Goal: Find contact information: Find contact information

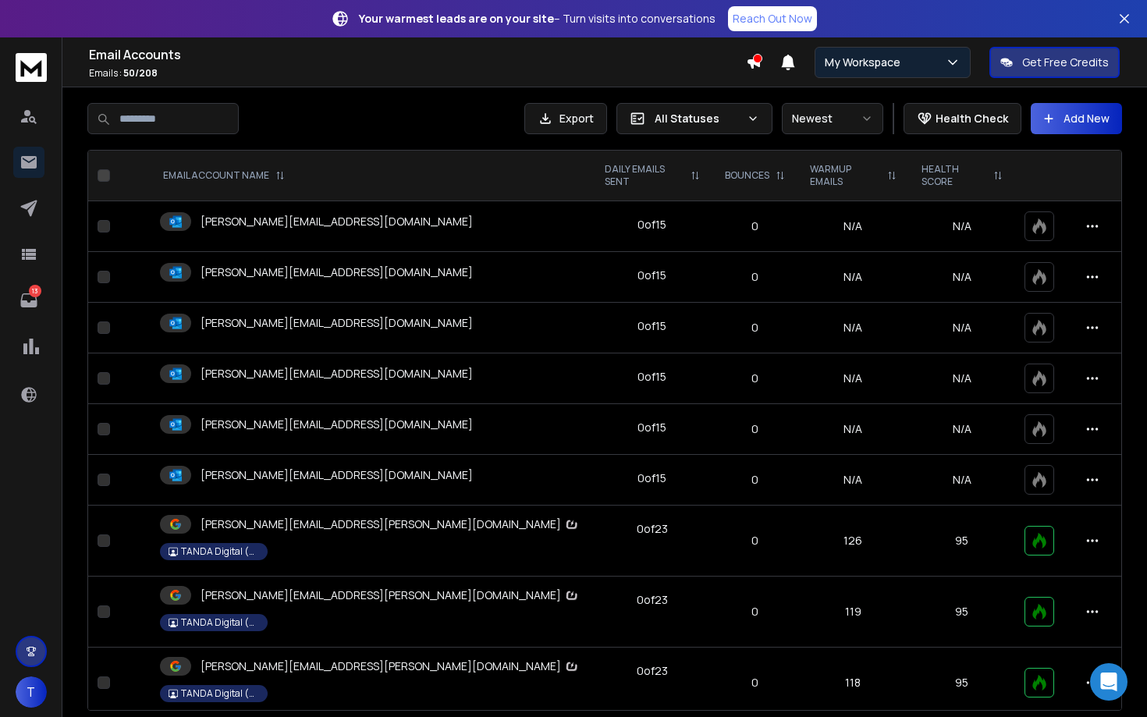
click at [906, 62] on p "My Workspace" at bounding box center [866, 63] width 82 height 16
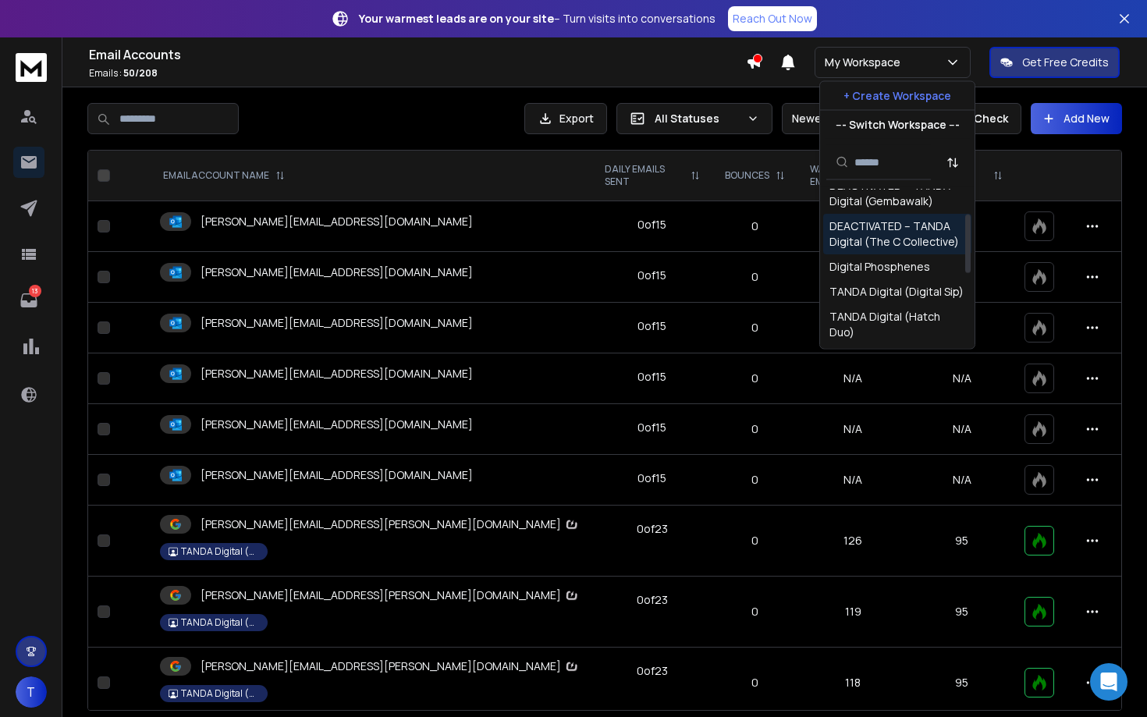
scroll to position [69, 0]
click at [932, 290] on div "TANDA Digital (Digital Sip)" at bounding box center [897, 290] width 134 height 16
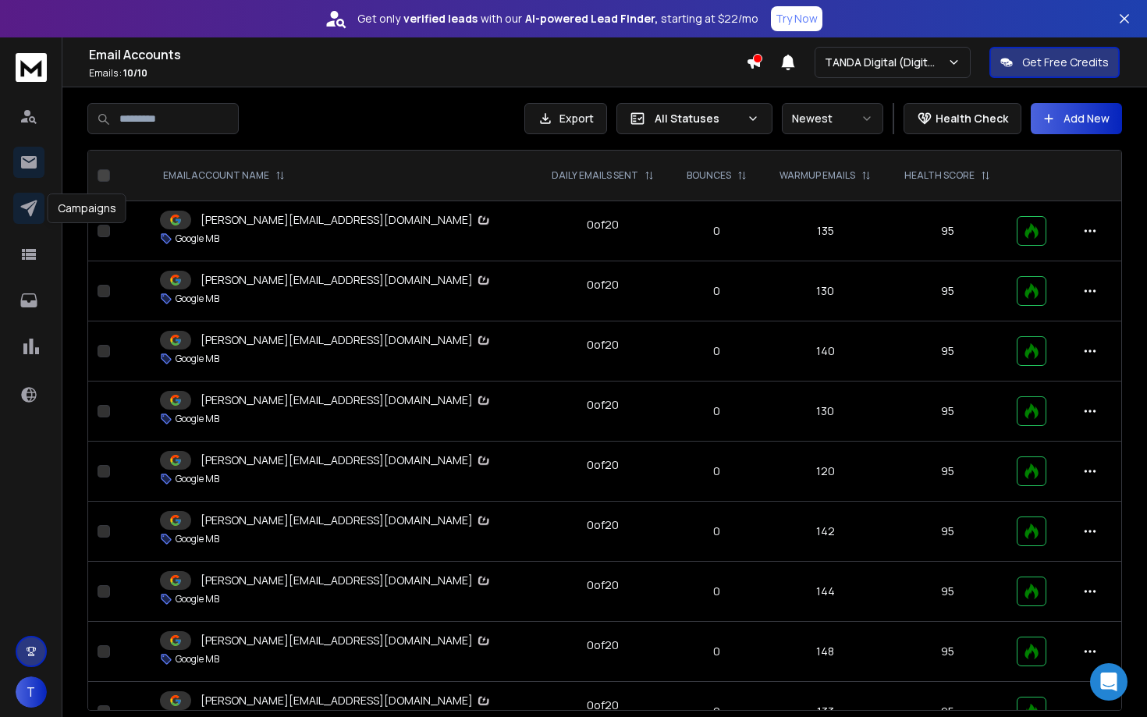
click at [27, 212] on icon at bounding box center [29, 208] width 19 height 19
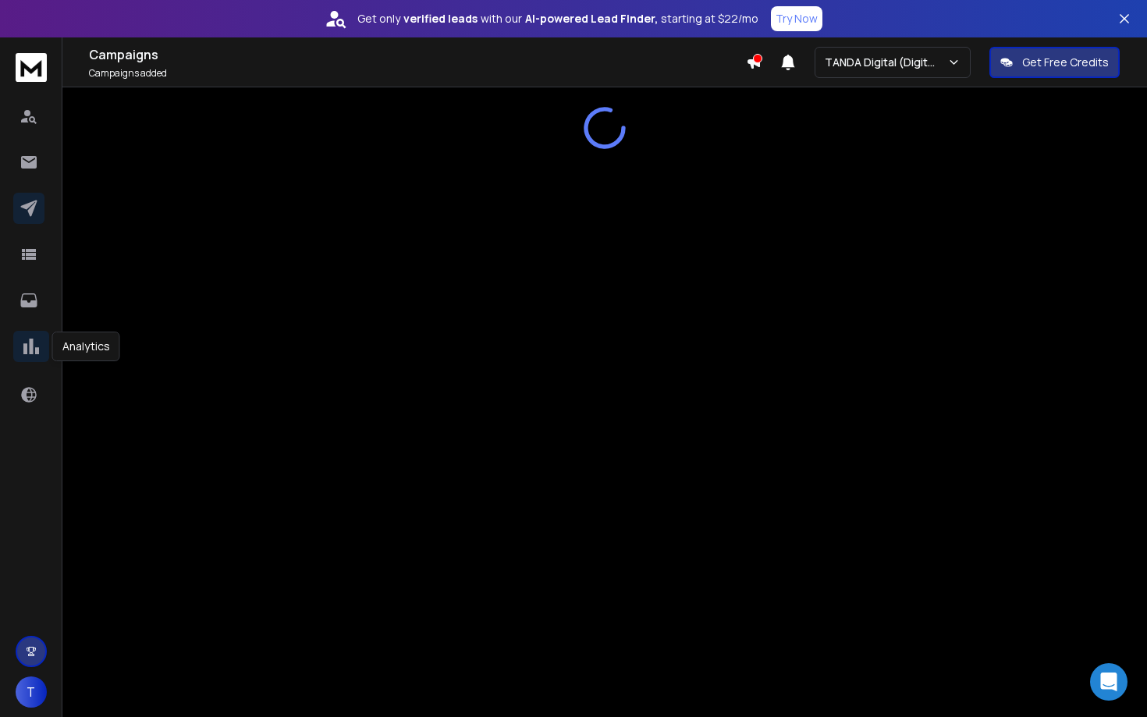
click at [28, 340] on icon at bounding box center [31, 346] width 23 height 23
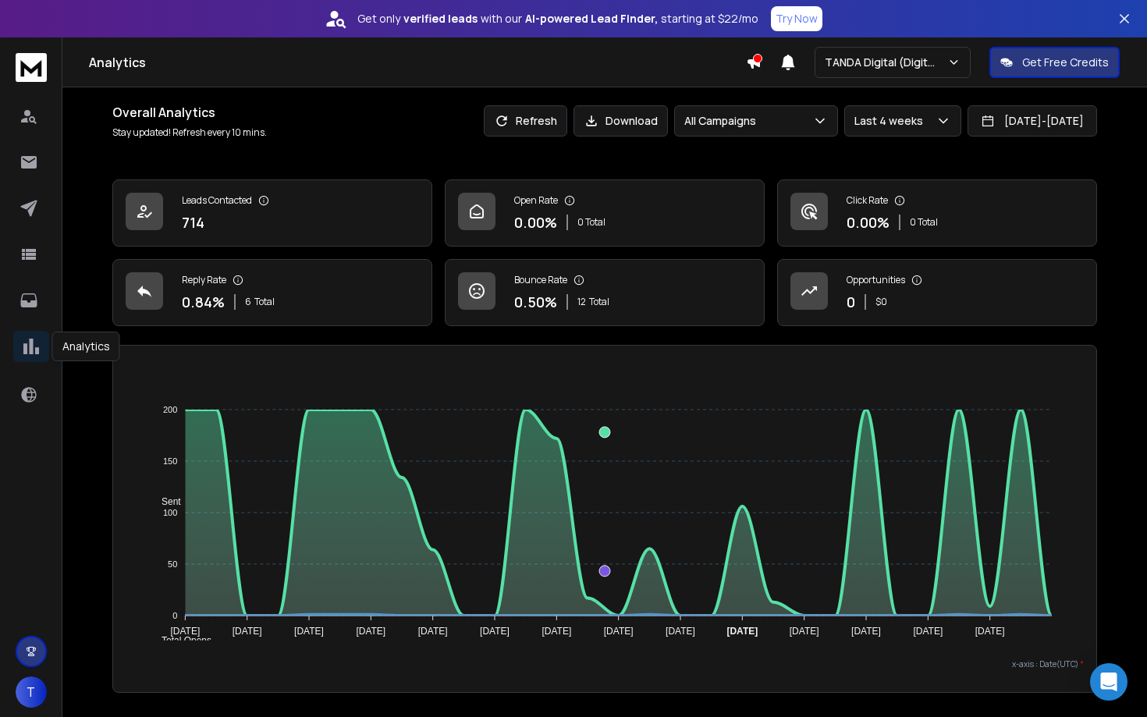
click at [628, 401] on foreignobject "Sent Total Opens Unique Opens Links Clicked Total Replies" at bounding box center [605, 504] width 911 height 273
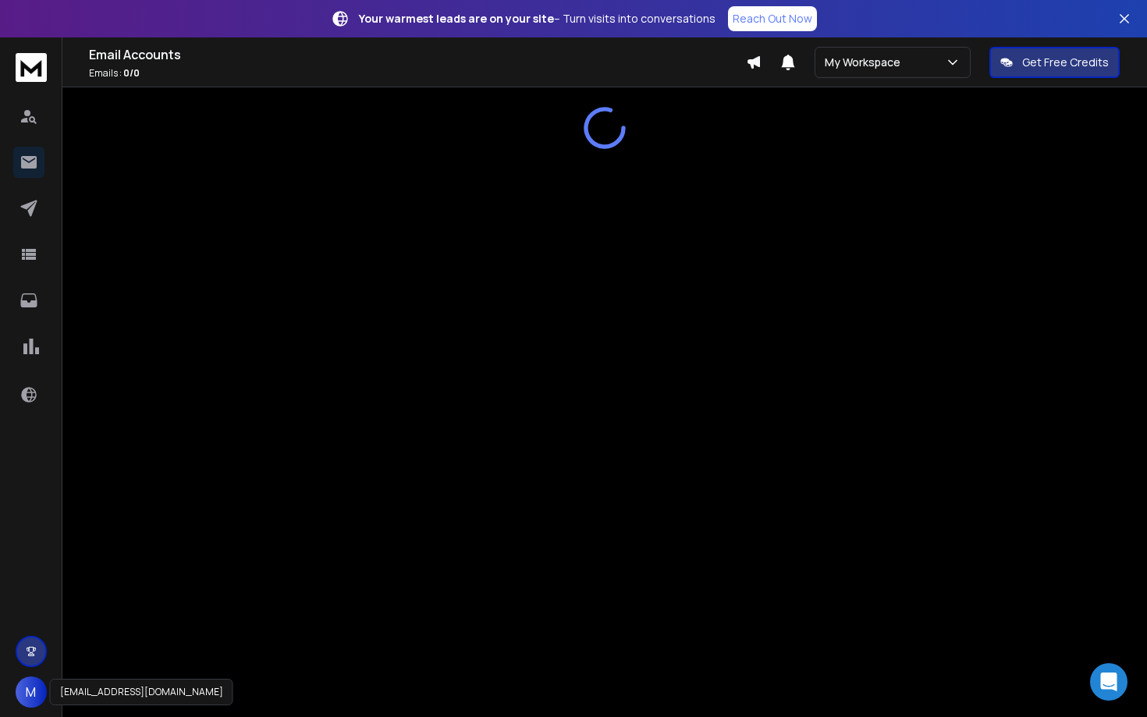
click at [34, 691] on span "M" at bounding box center [31, 692] width 31 height 31
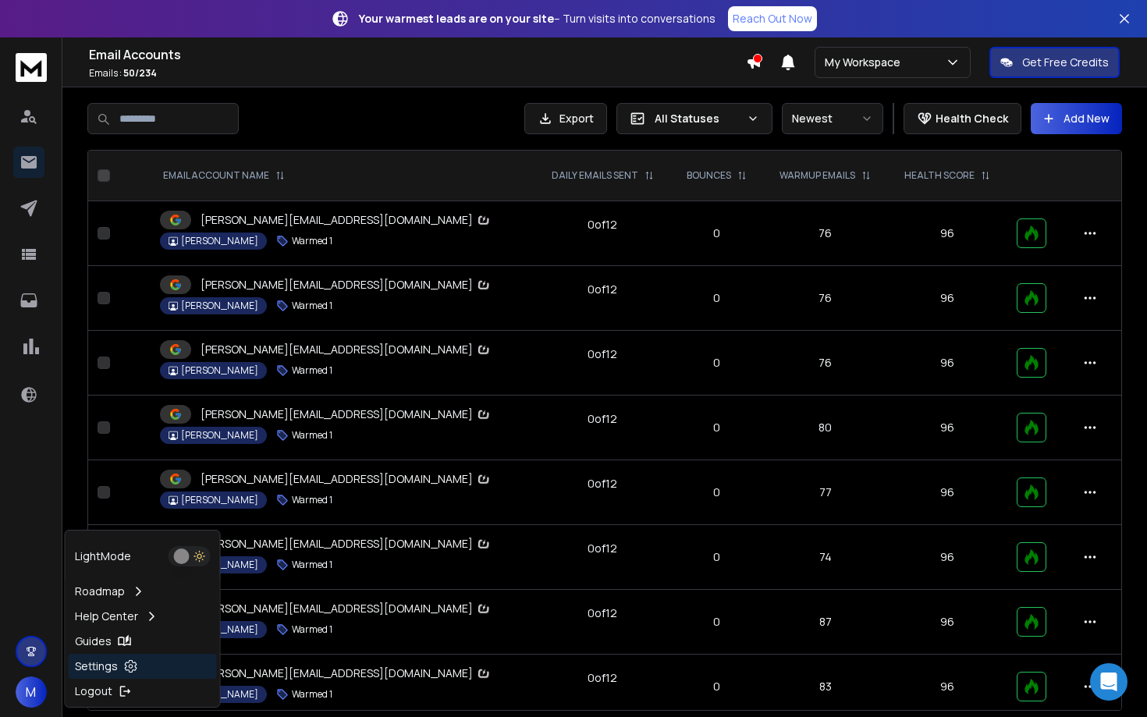
click at [97, 669] on p "Settings" at bounding box center [96, 667] width 43 height 16
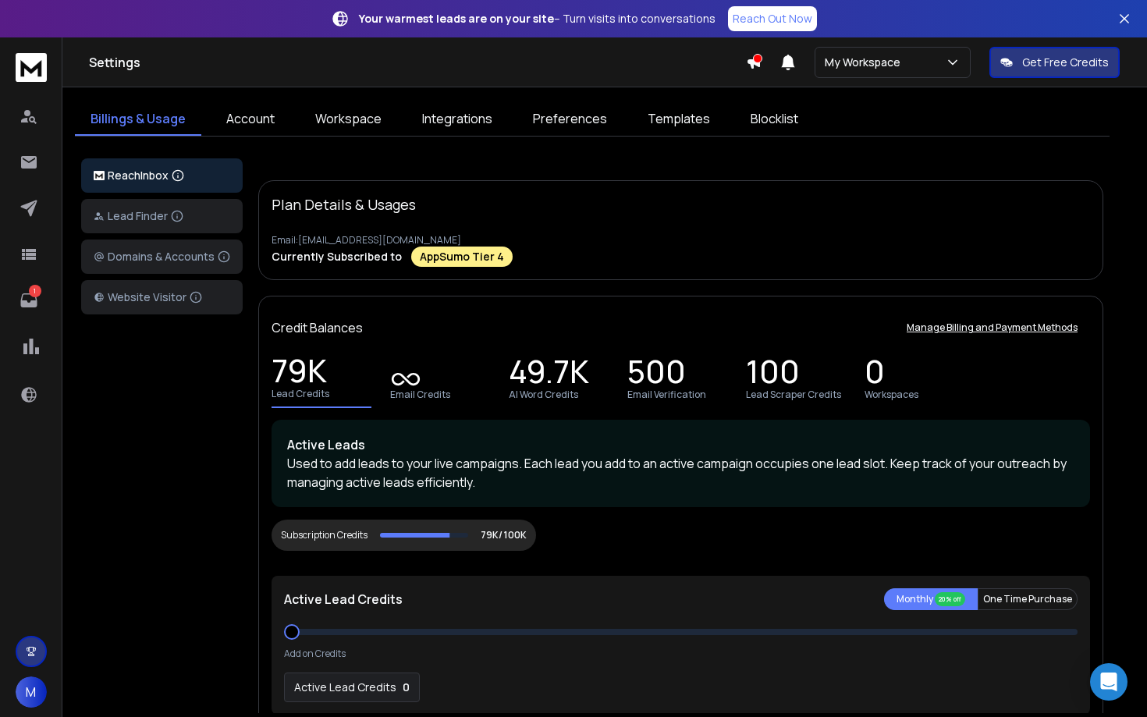
click at [372, 125] on link "Workspace" at bounding box center [349, 119] width 98 height 33
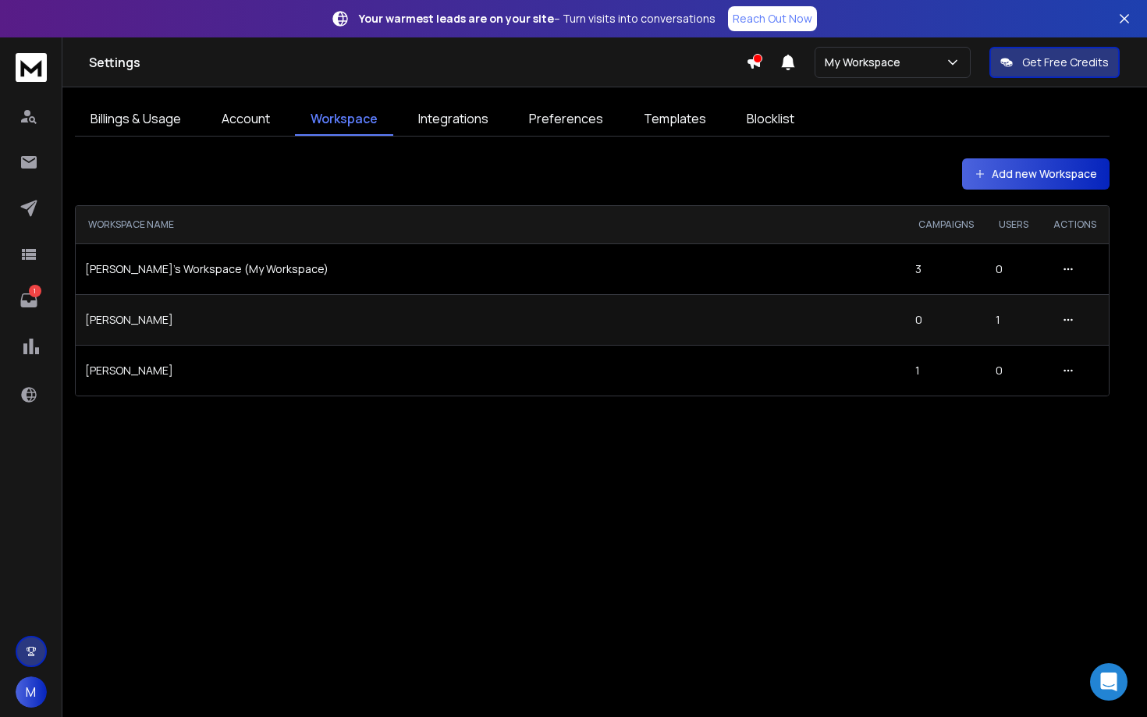
click at [571, 312] on td "[PERSON_NAME]" at bounding box center [491, 319] width 831 height 51
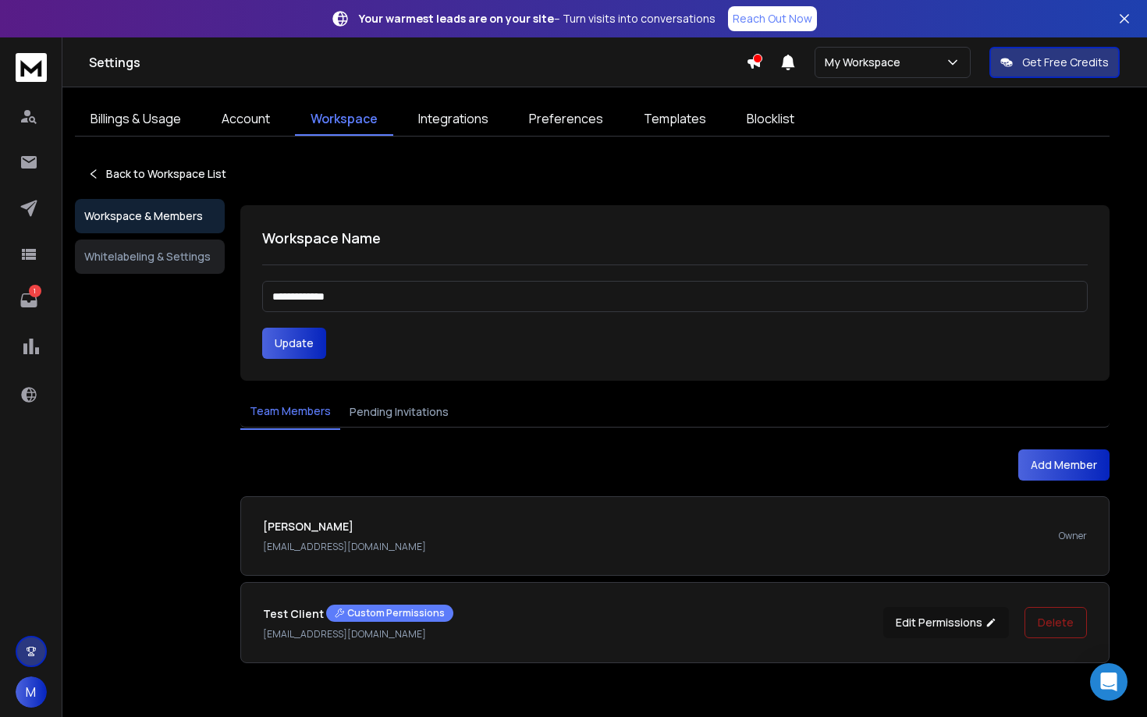
click at [308, 640] on p "matt@agencybuilderpro.com" at bounding box center [358, 634] width 190 height 12
click at [308, 640] on p "[EMAIL_ADDRESS][DOMAIN_NAME]" at bounding box center [358, 634] width 190 height 12
copy p "[EMAIL_ADDRESS][DOMAIN_NAME]"
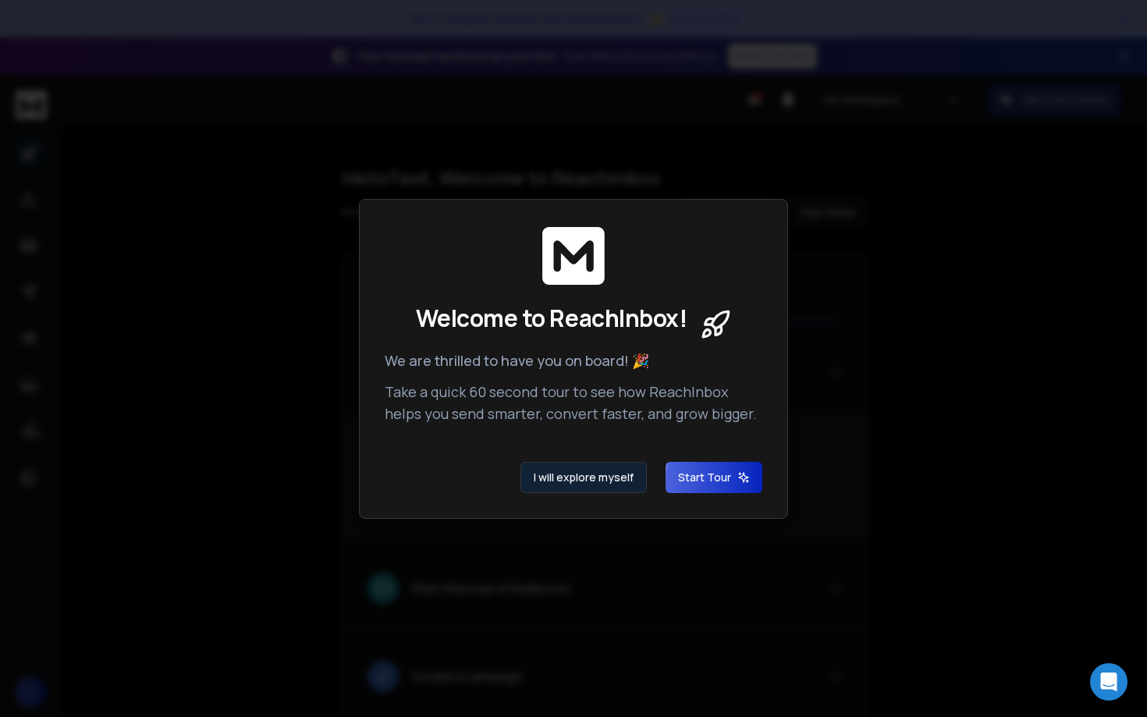
click at [539, 482] on button "I will explore myself" at bounding box center [584, 477] width 126 height 31
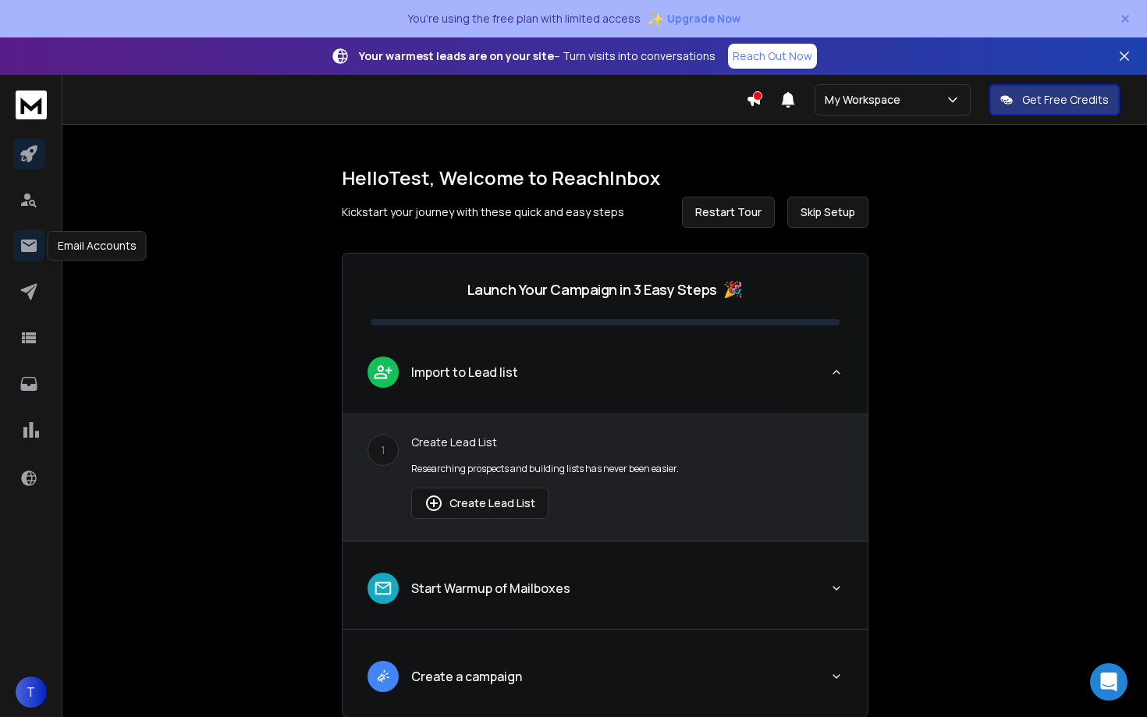
click at [33, 244] on icon at bounding box center [29, 246] width 16 height 12
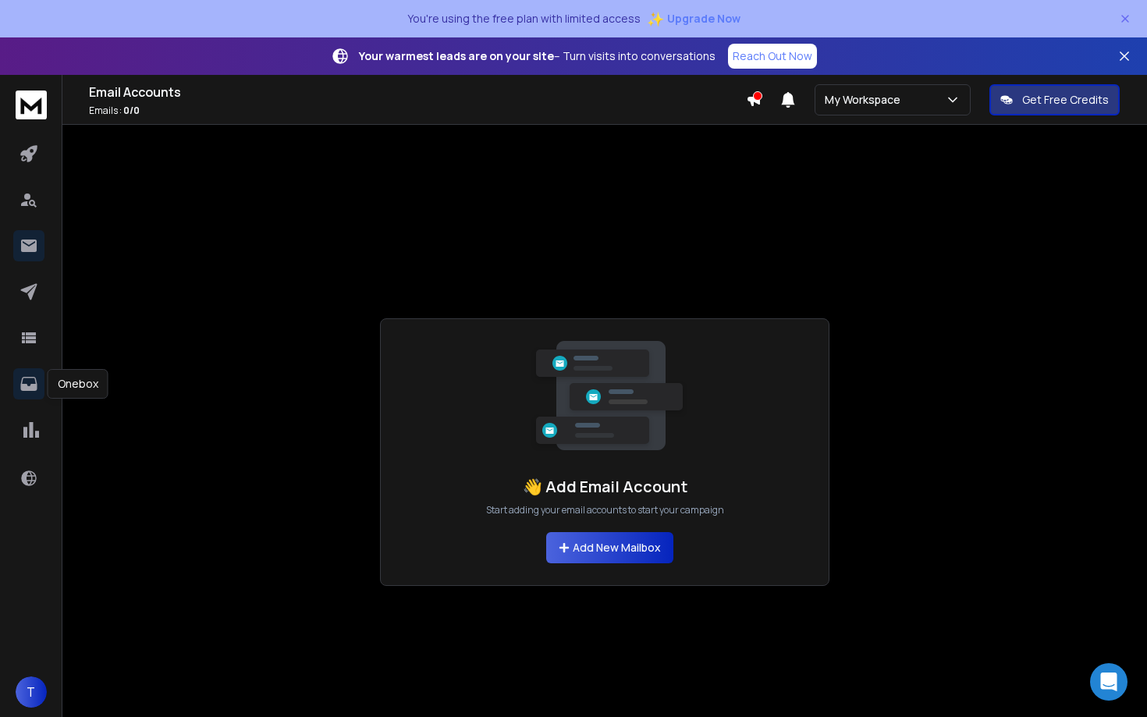
click at [31, 390] on icon at bounding box center [28, 384] width 16 height 14
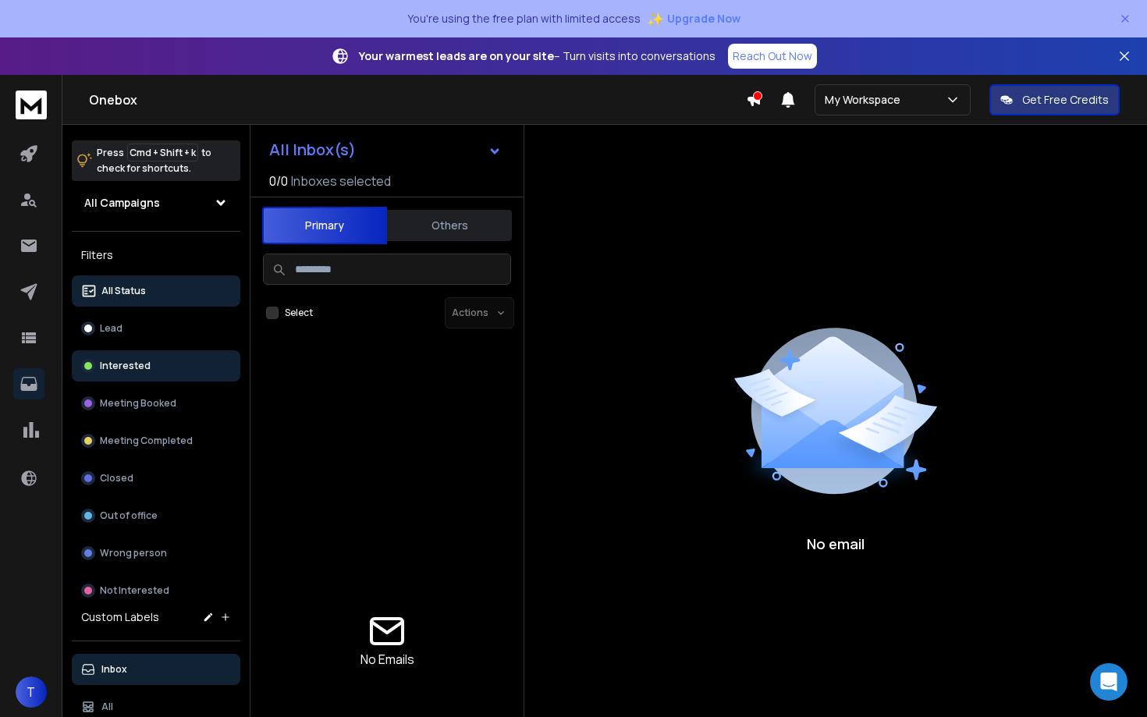
click at [154, 368] on button "Interested" at bounding box center [156, 365] width 169 height 31
click at [900, 96] on p "My Workspace" at bounding box center [866, 100] width 82 height 16
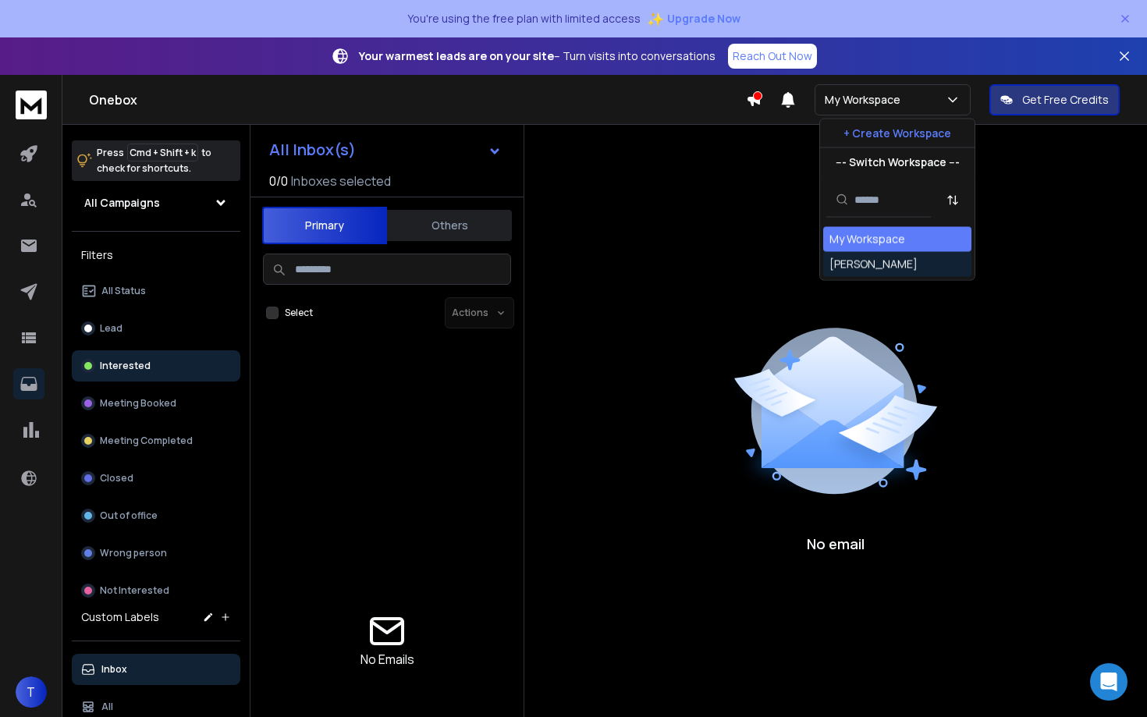
click at [845, 270] on div "Dave Cheatham" at bounding box center [874, 265] width 88 height 16
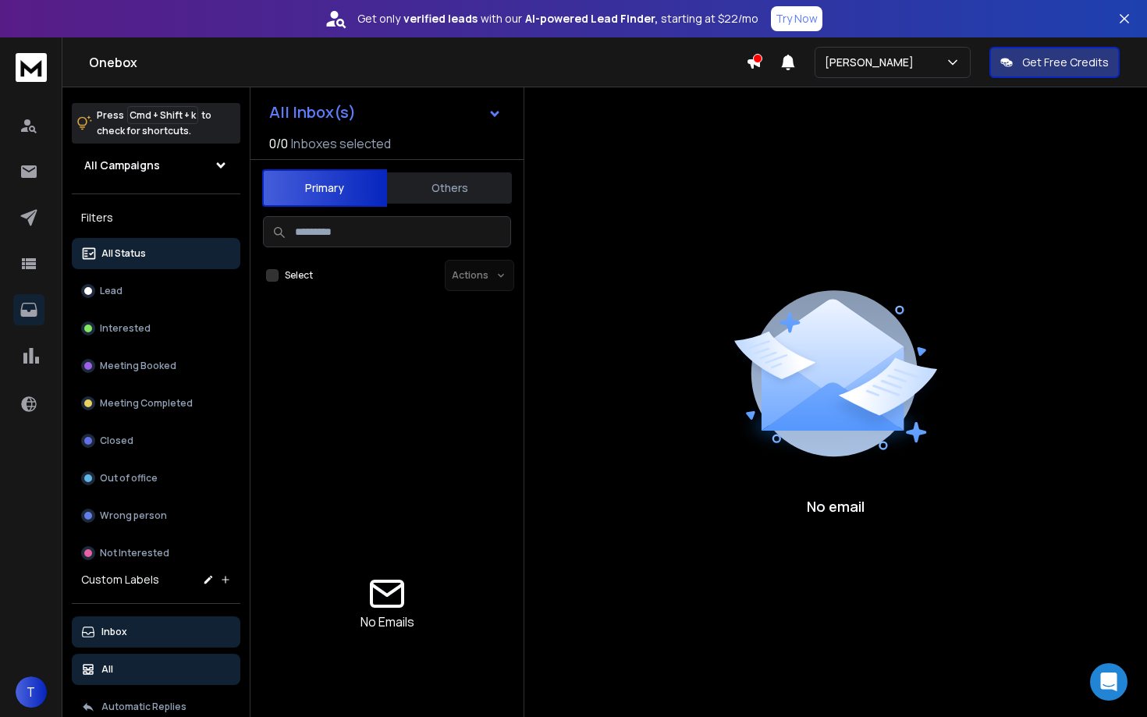
click at [120, 668] on button "All" at bounding box center [156, 669] width 169 height 31
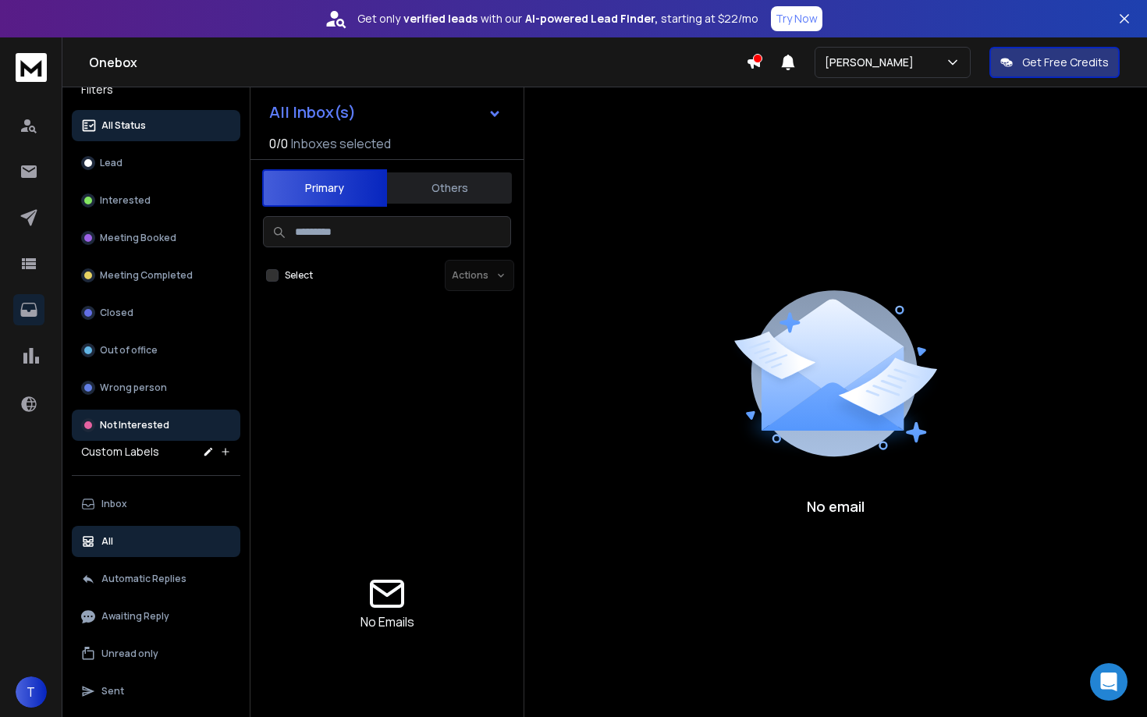
scroll to position [180, 0]
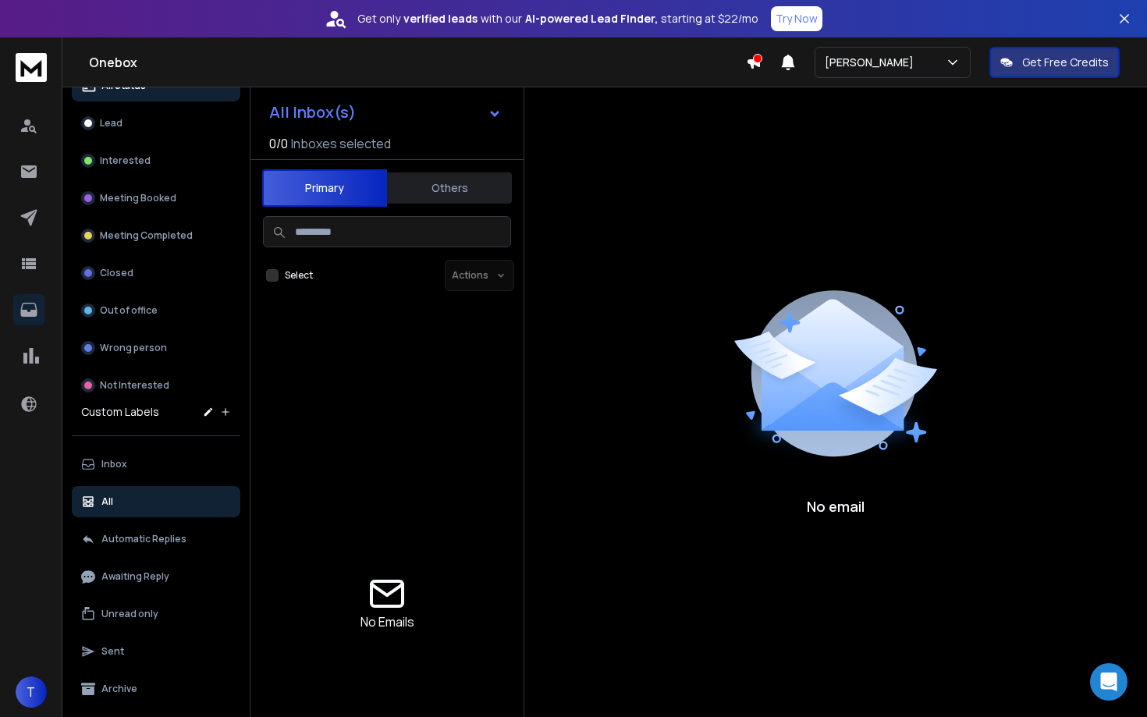
click at [435, 201] on button "Others" at bounding box center [449, 188] width 125 height 34
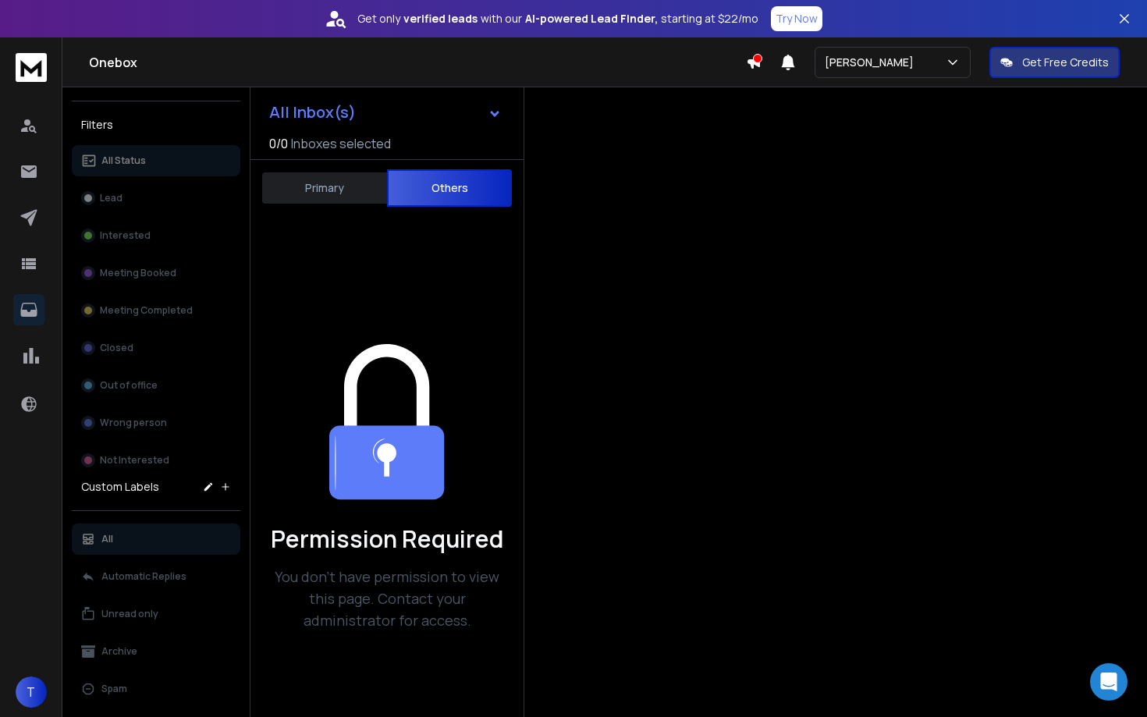
scroll to position [105, 0]
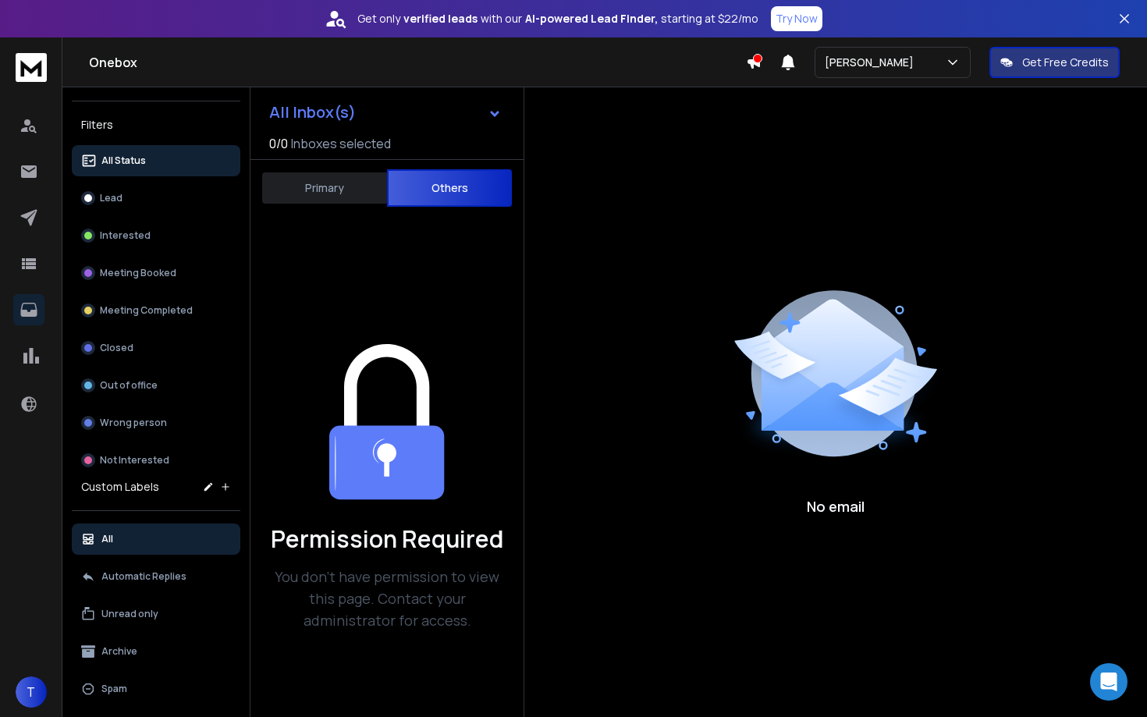
click at [308, 181] on button "Primary" at bounding box center [324, 188] width 125 height 34
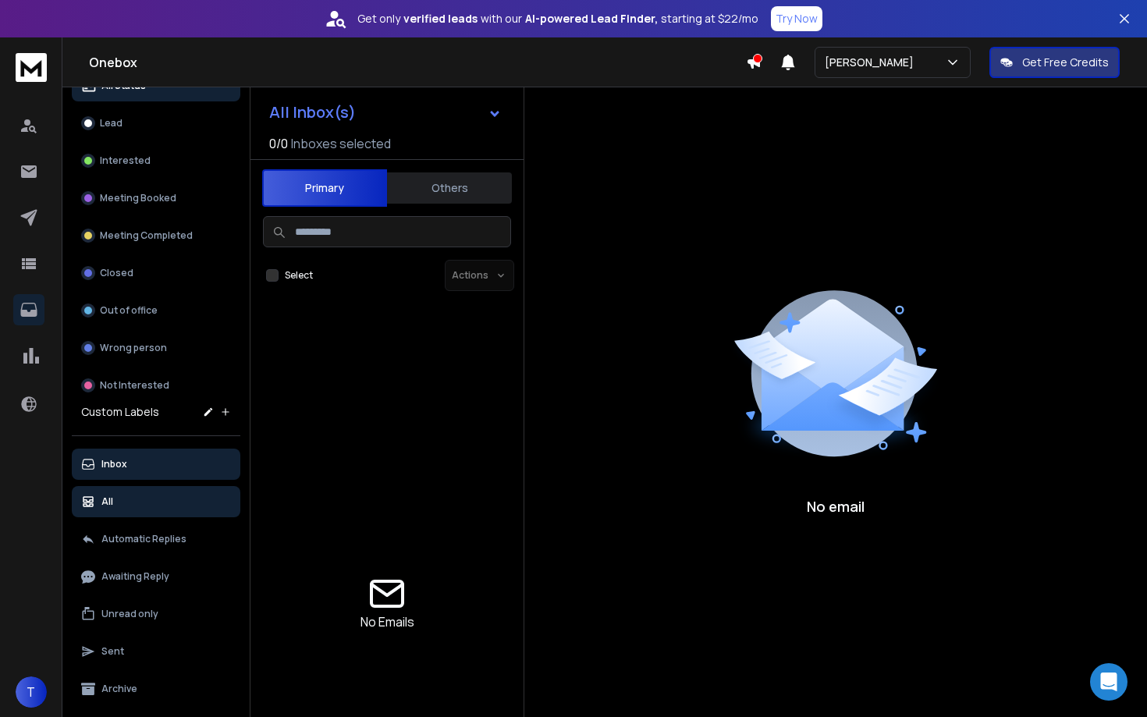
click at [123, 487] on button "All" at bounding box center [156, 501] width 169 height 31
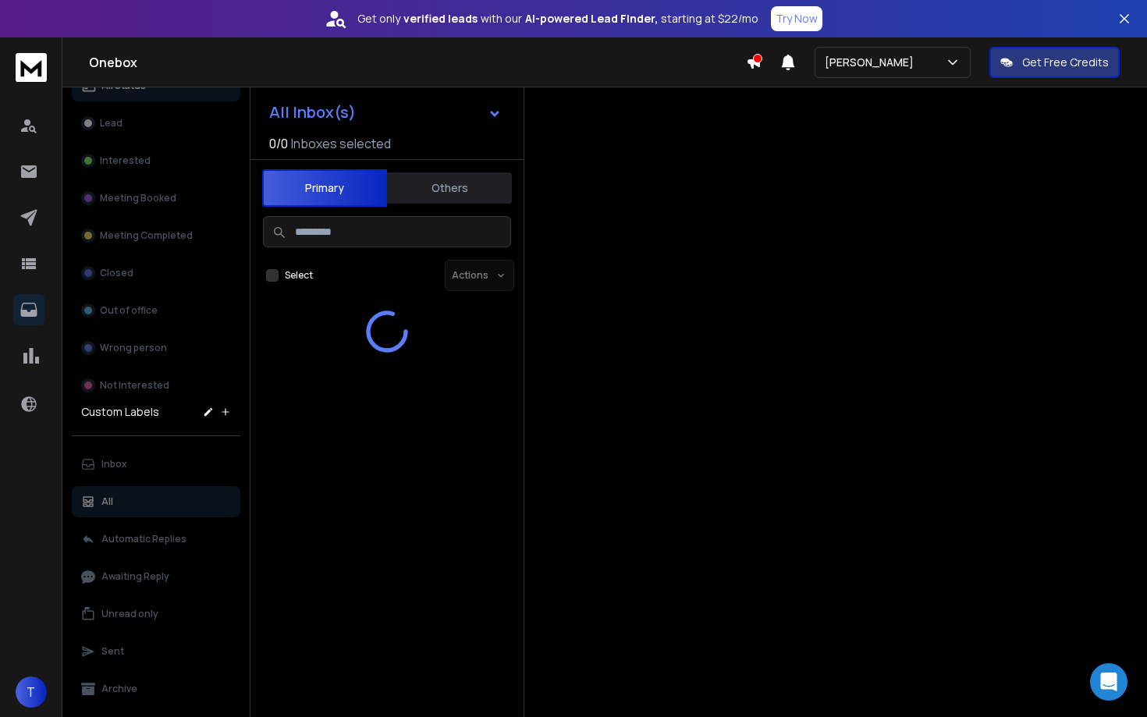
click at [127, 540] on div "Inbox All Automatic Replies Awaiting Reply Unread only Sent Archive" at bounding box center [156, 595] width 169 height 293
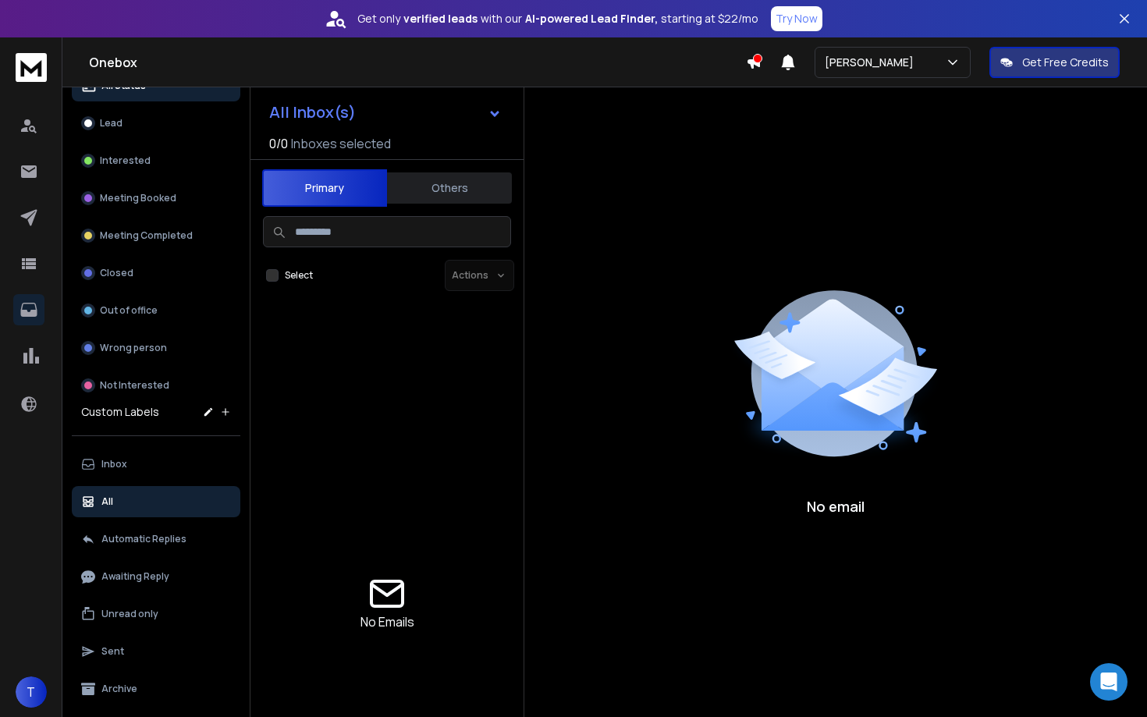
click at [124, 539] on button "Automatic Replies" at bounding box center [156, 539] width 169 height 31
click at [124, 539] on div "Inbox All Automatic Replies Awaiting Reply Unread only Sent Archive" at bounding box center [156, 595] width 169 height 293
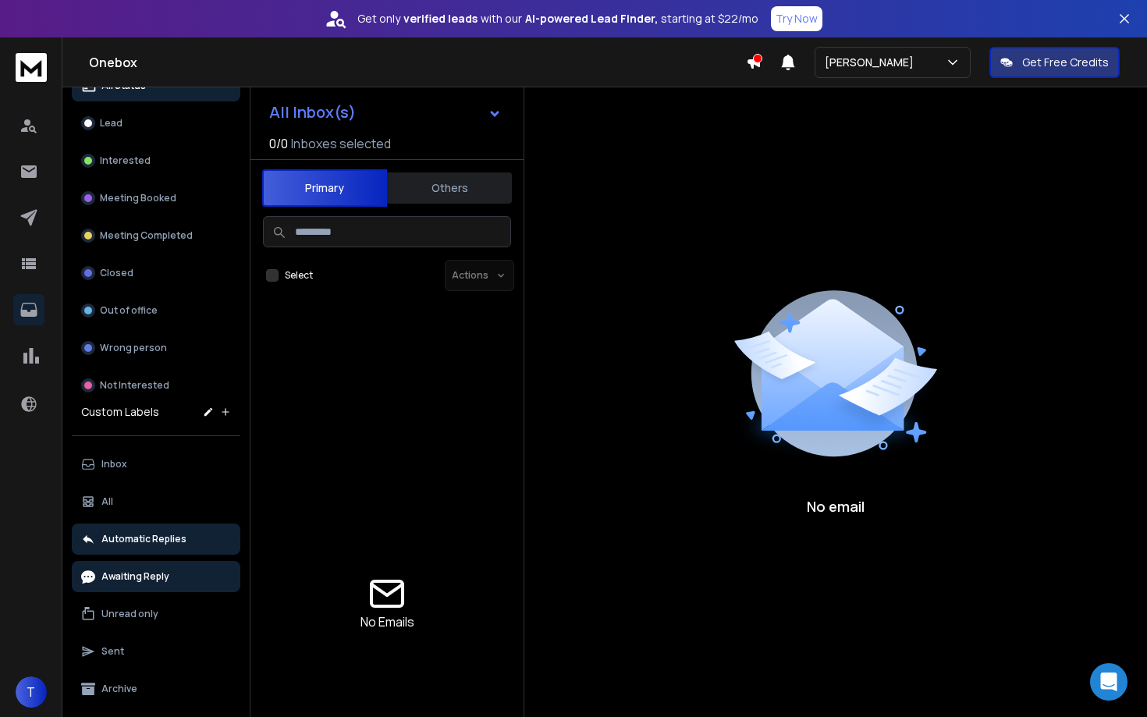
click at [137, 567] on div "Awaiting Reply" at bounding box center [125, 576] width 88 height 19
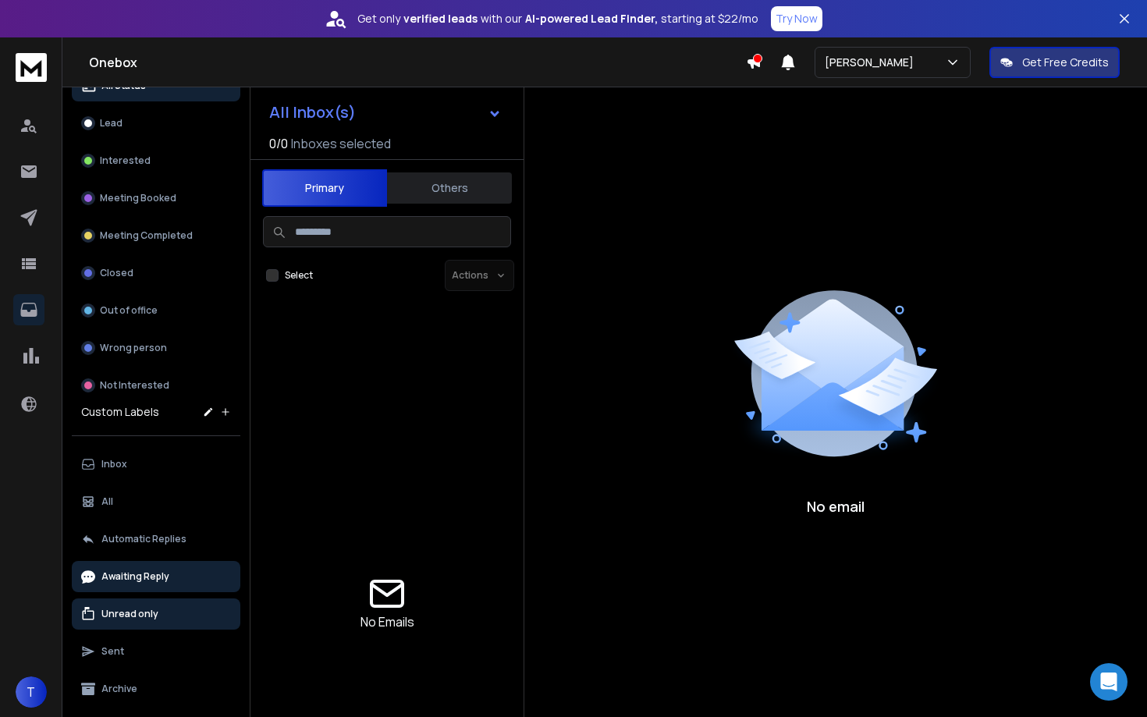
click at [129, 608] on p "Unread only" at bounding box center [129, 614] width 57 height 12
click at [22, 222] on icon at bounding box center [29, 217] width 19 height 19
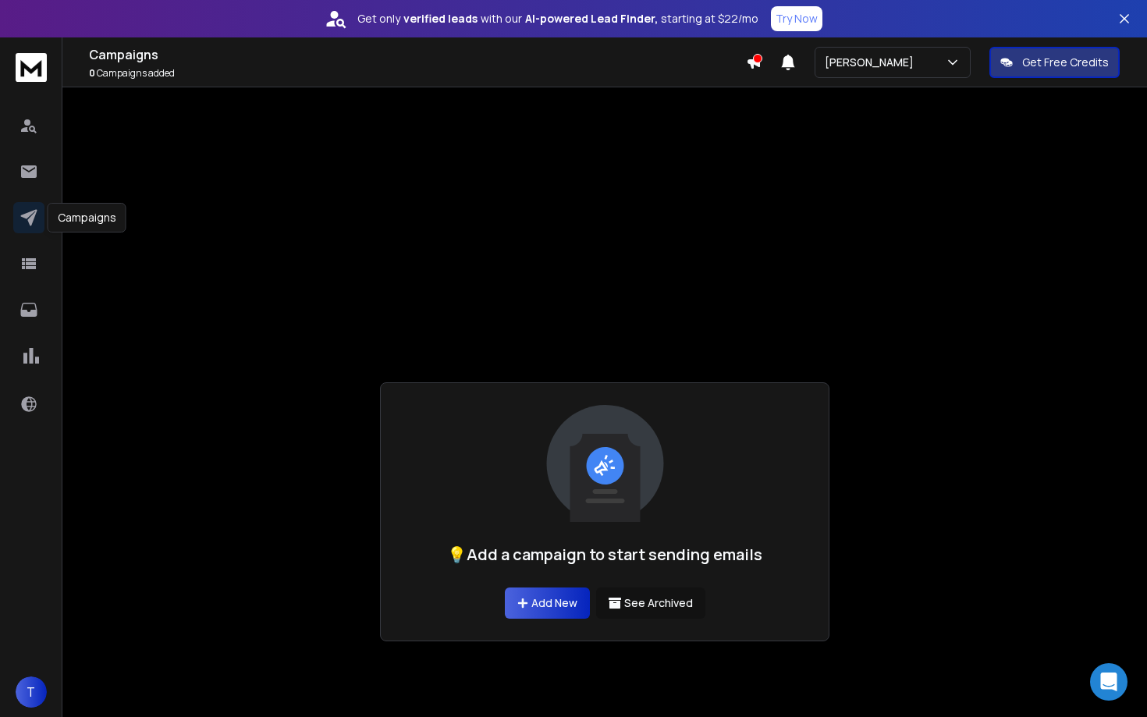
click at [567, 254] on div "💡Add a campaign to start sending emails Add New See Archived" at bounding box center [604, 511] width 1035 height 617
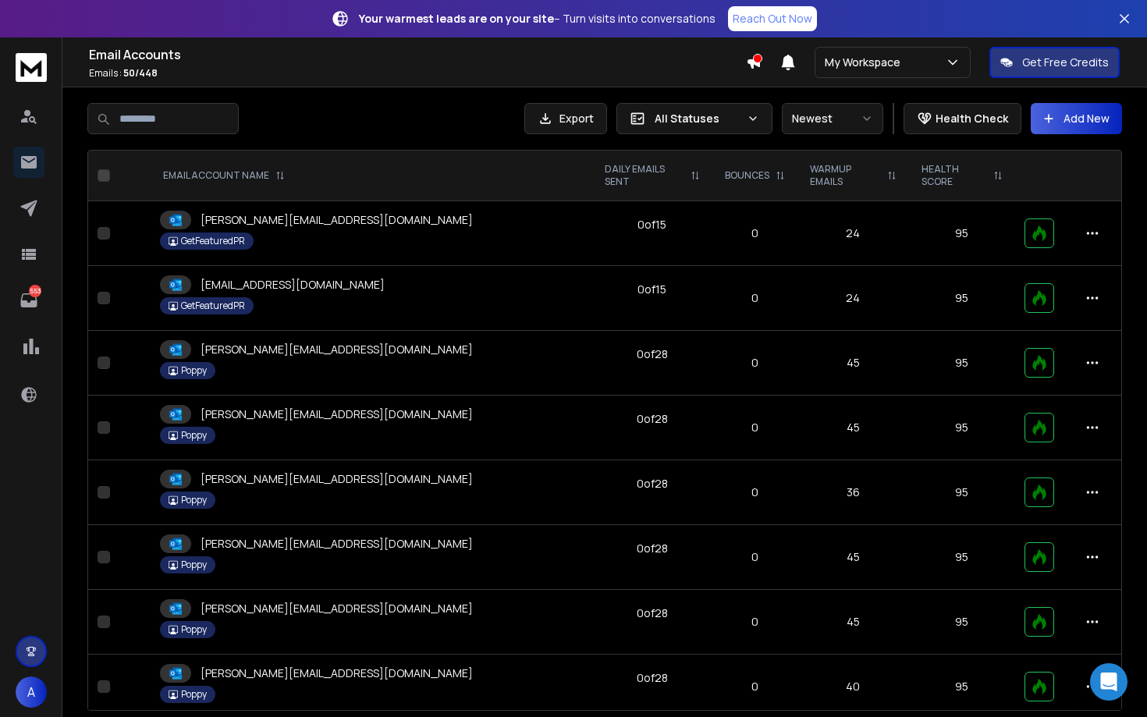
click at [344, 211] on div "[PERSON_NAME][EMAIL_ADDRESS][DOMAIN_NAME]" at bounding box center [371, 220] width 423 height 19
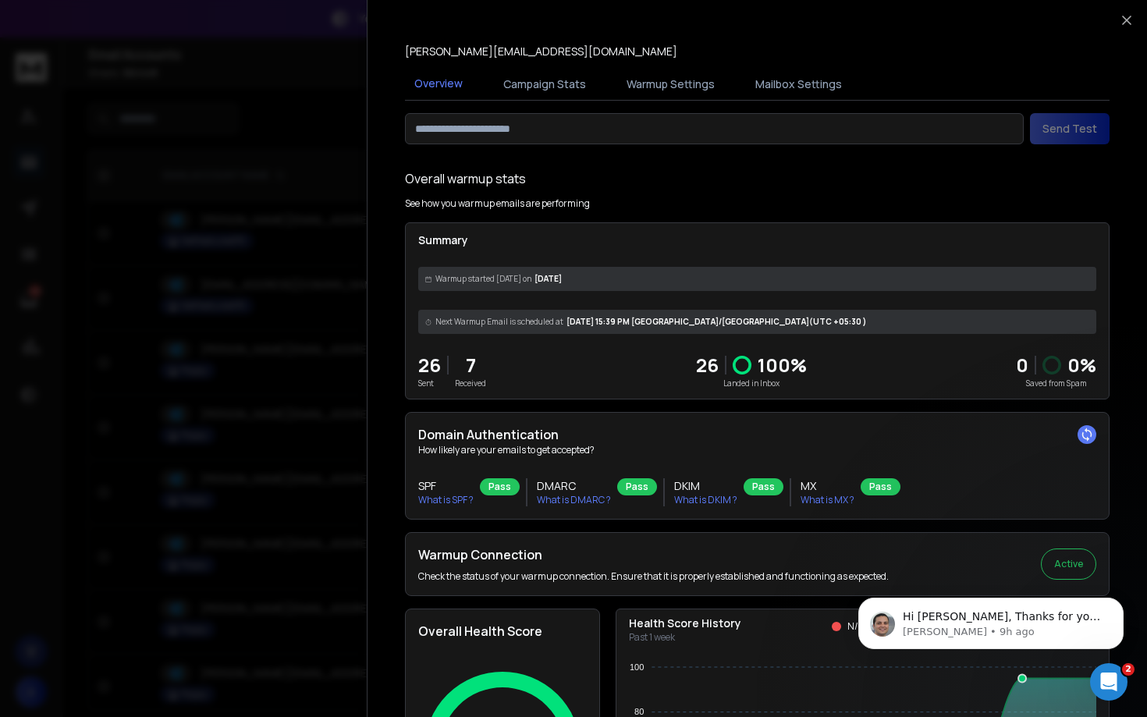
click at [320, 307] on div at bounding box center [573, 358] width 1147 height 717
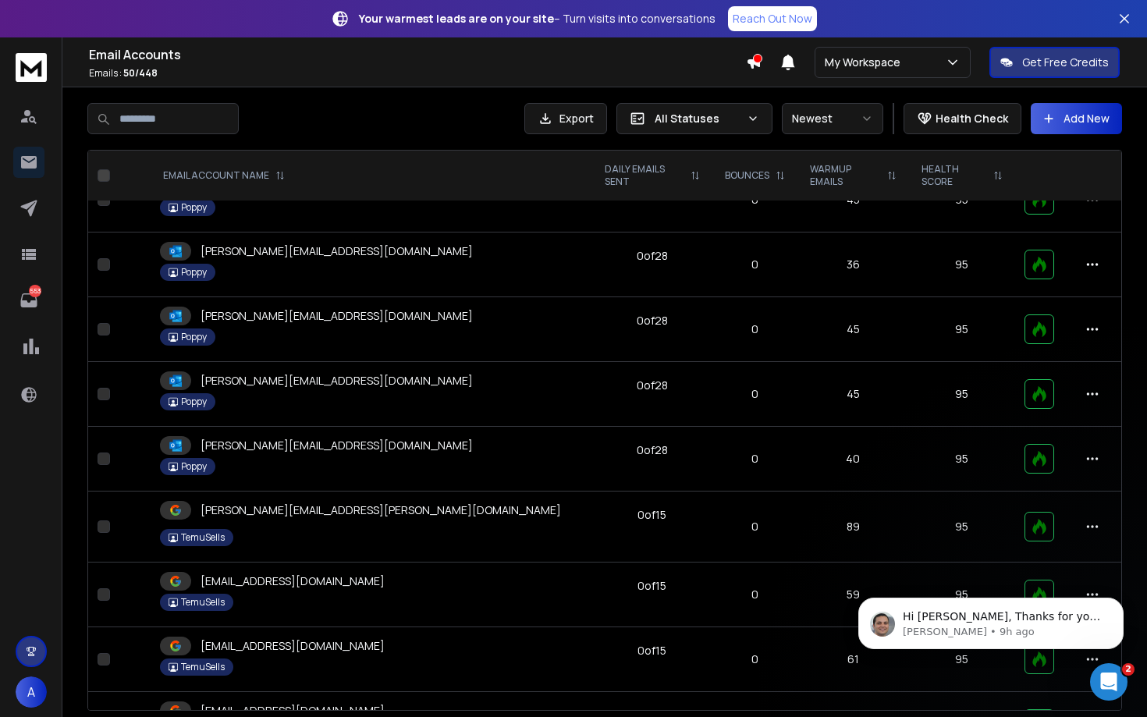
scroll to position [324, 0]
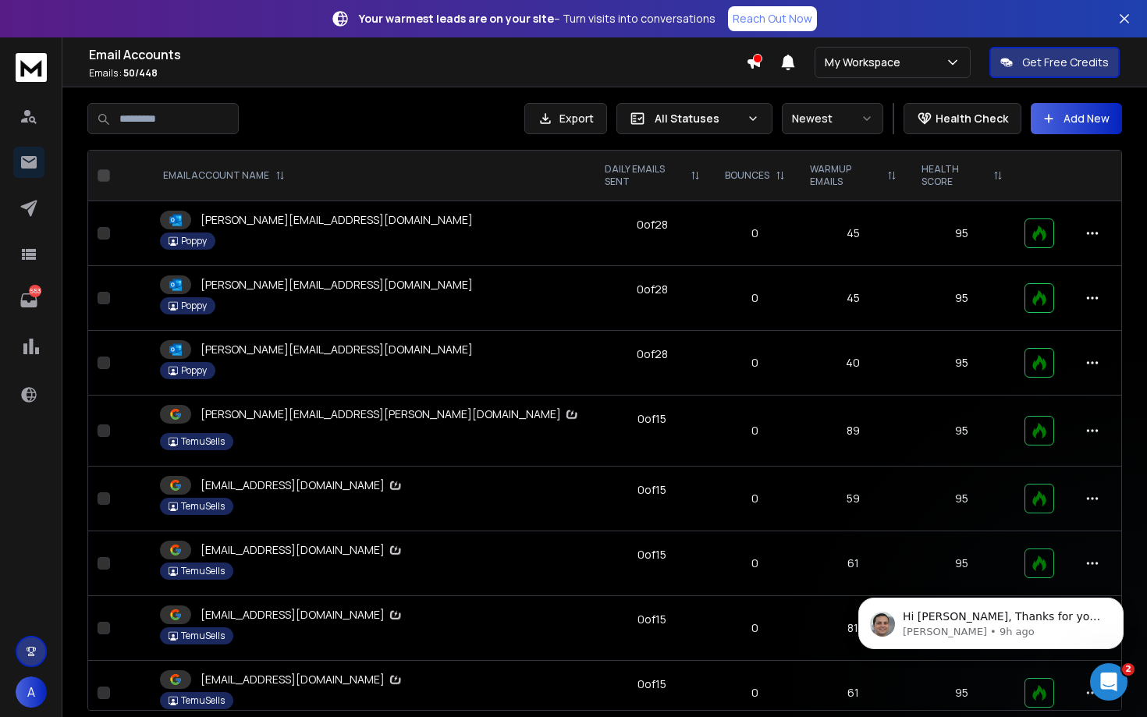
click at [341, 498] on div "TemuSells" at bounding box center [371, 506] width 423 height 17
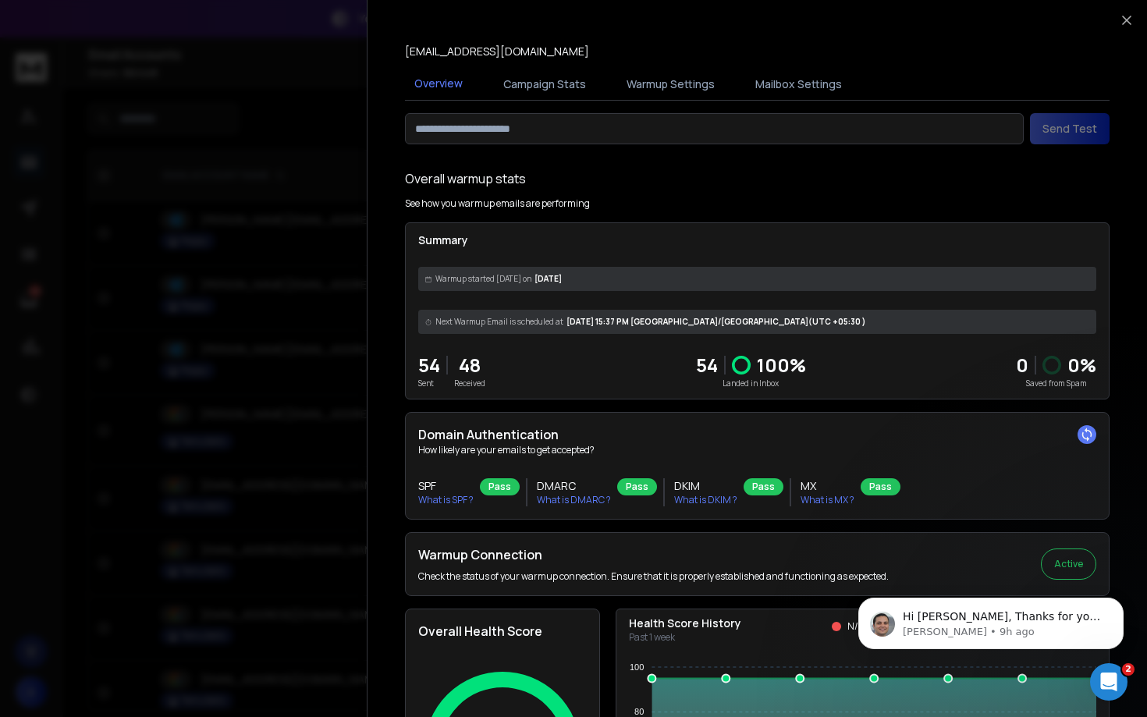
click at [240, 304] on div at bounding box center [573, 358] width 1147 height 717
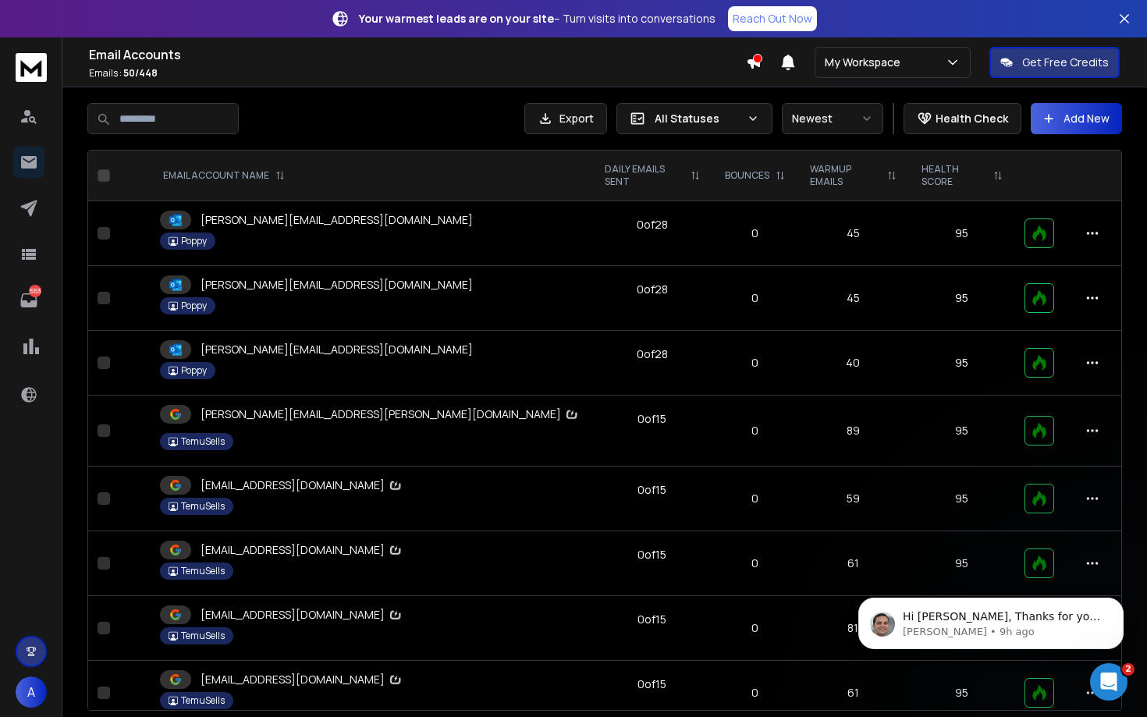
scroll to position [553, 0]
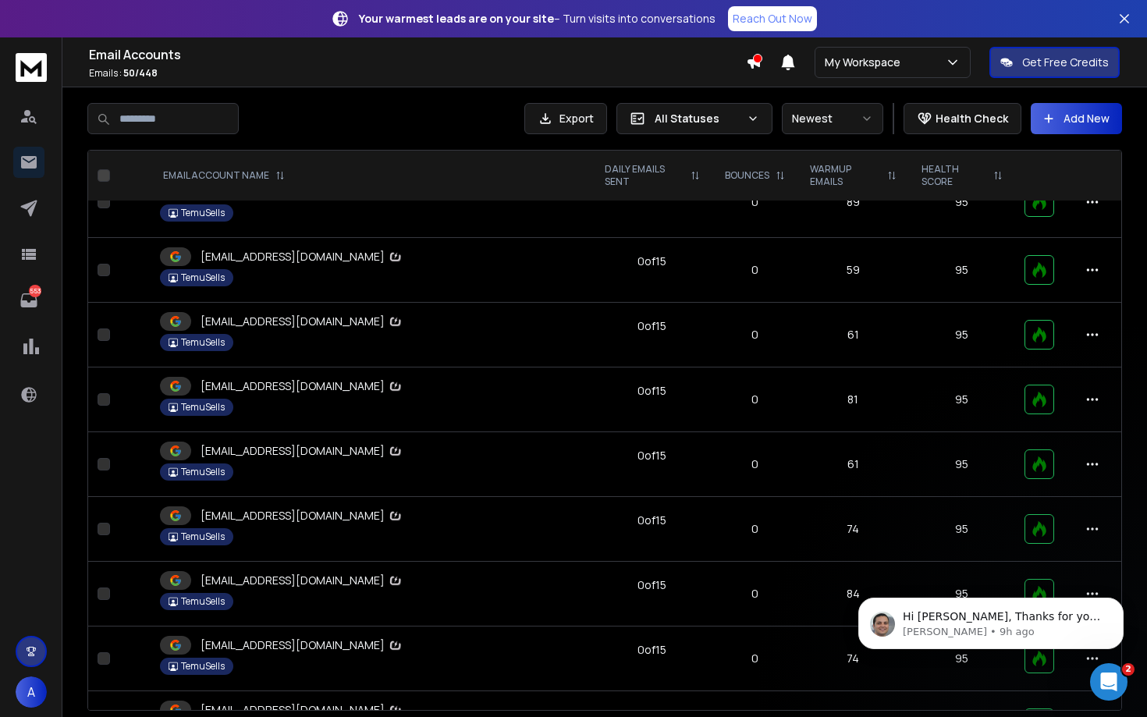
click at [310, 544] on td "[EMAIL_ADDRESS][DOMAIN_NAME] TemuSells" at bounding box center [372, 529] width 442 height 65
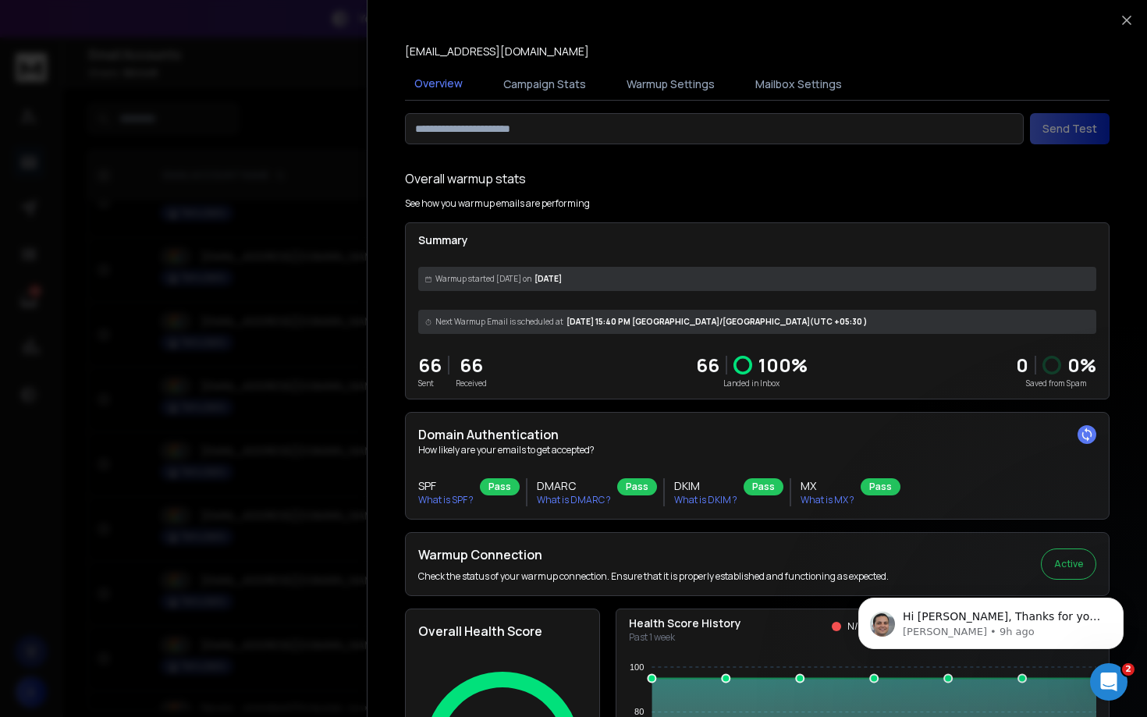
click at [251, 432] on div at bounding box center [573, 358] width 1147 height 717
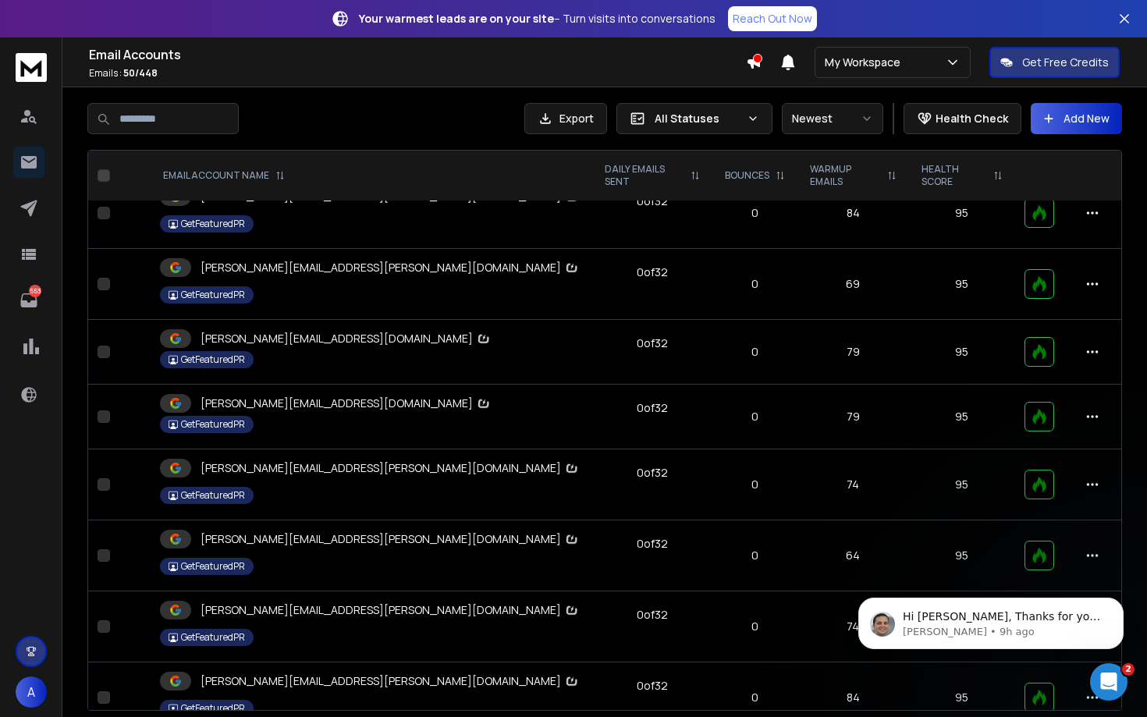
scroll to position [2369, 0]
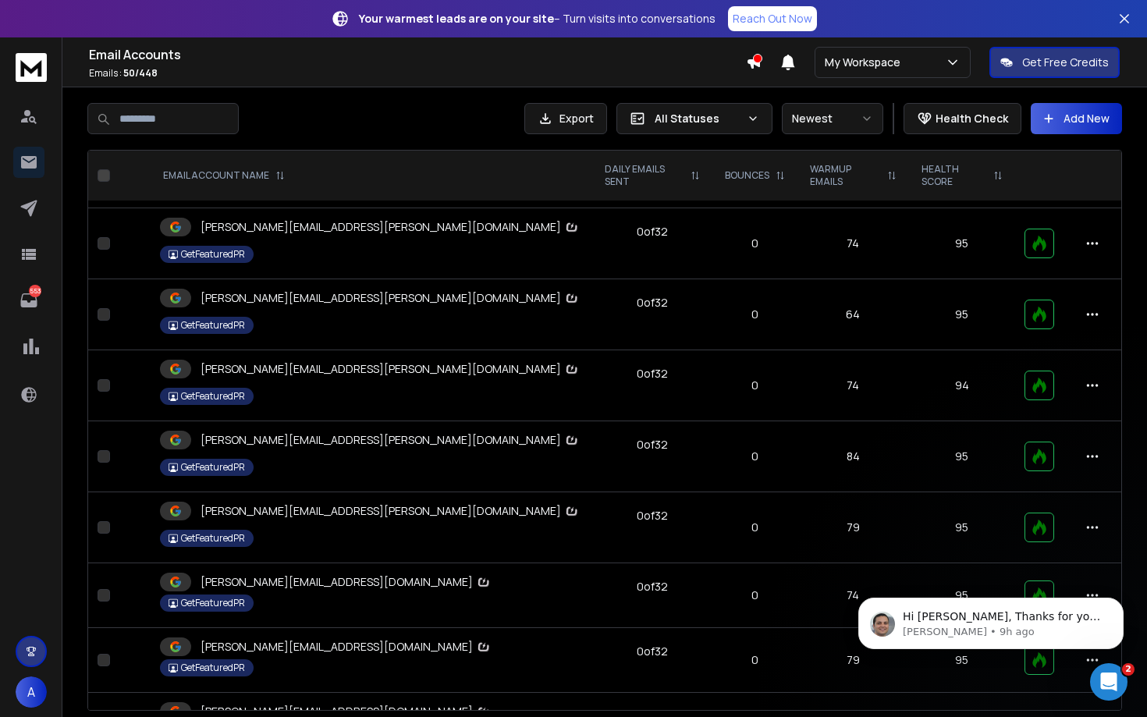
click at [317, 660] on div "GetFeaturedPR" at bounding box center [371, 668] width 423 height 17
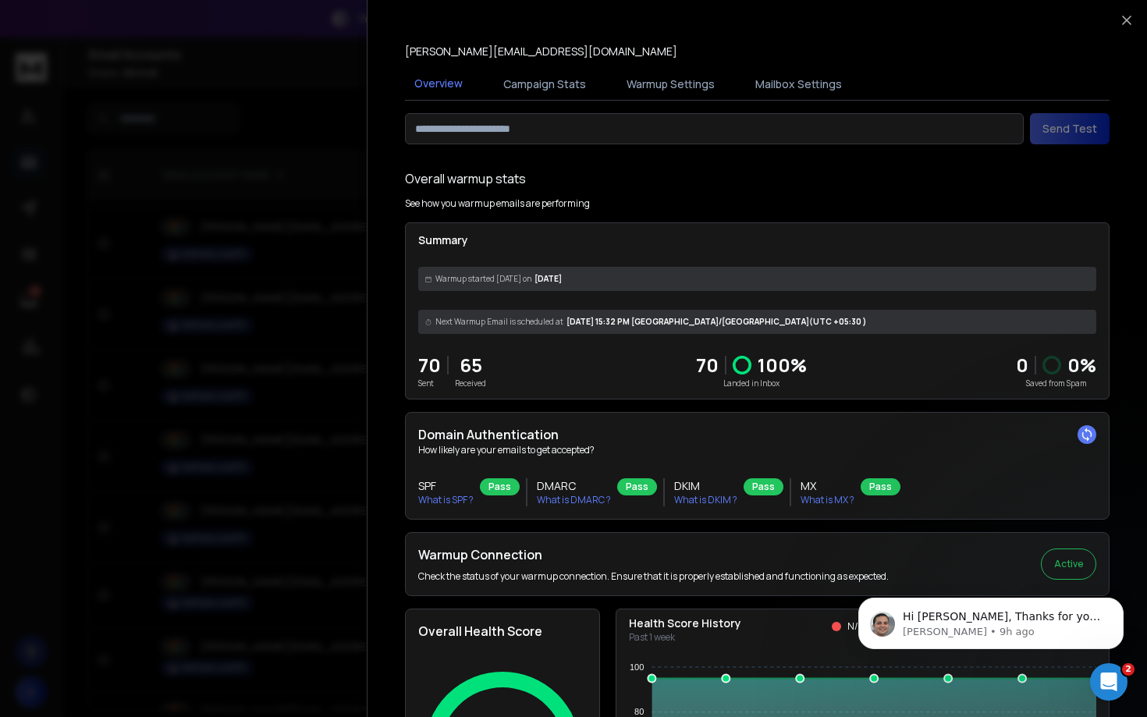
click at [155, 366] on div at bounding box center [573, 358] width 1147 height 717
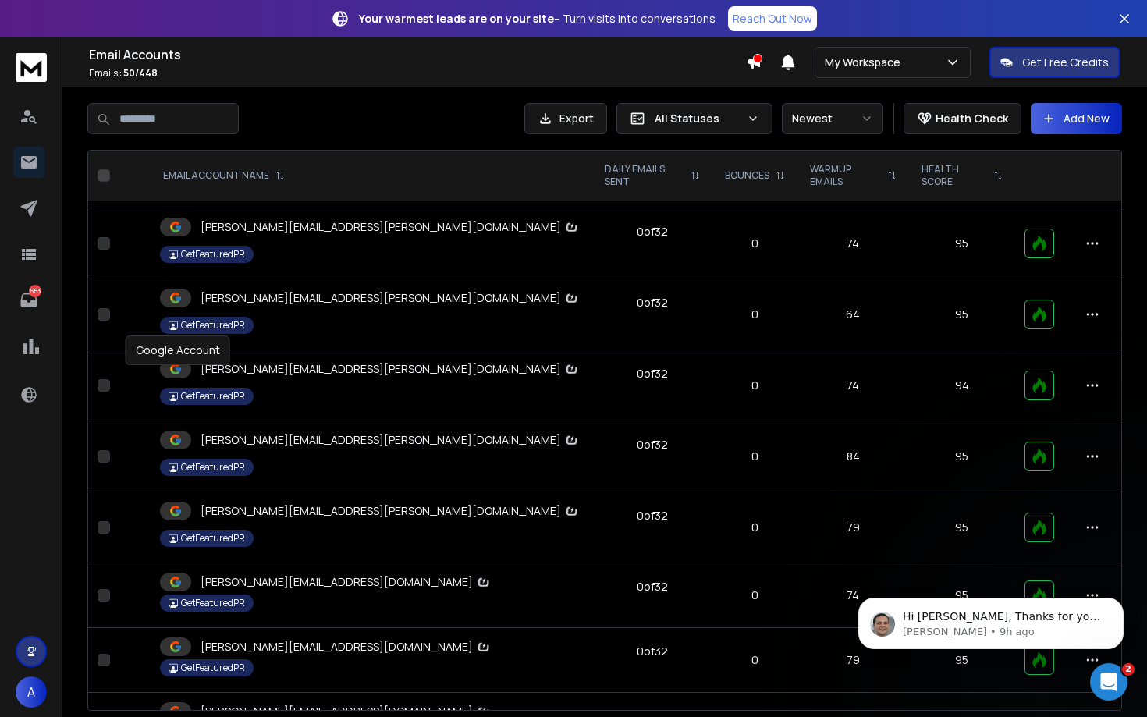
click at [257, 422] on td "[PERSON_NAME][EMAIL_ADDRESS][PERSON_NAME][DOMAIN_NAME] GetFeaturedPR" at bounding box center [372, 457] width 442 height 71
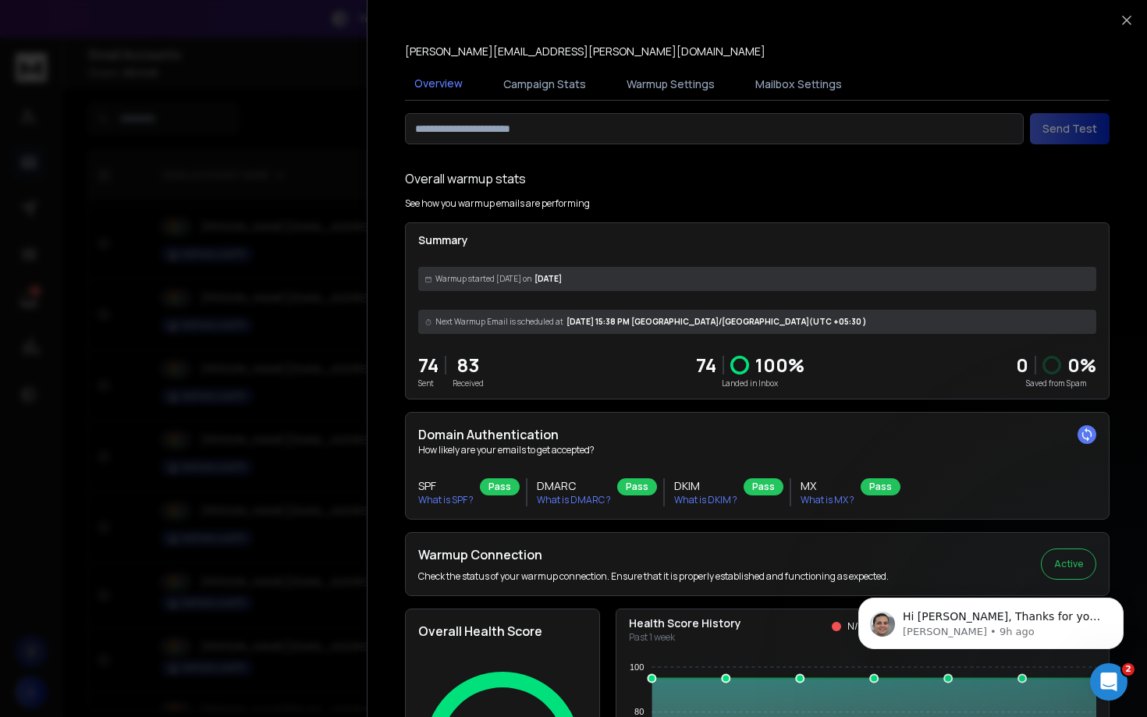
click at [177, 322] on div at bounding box center [573, 358] width 1147 height 717
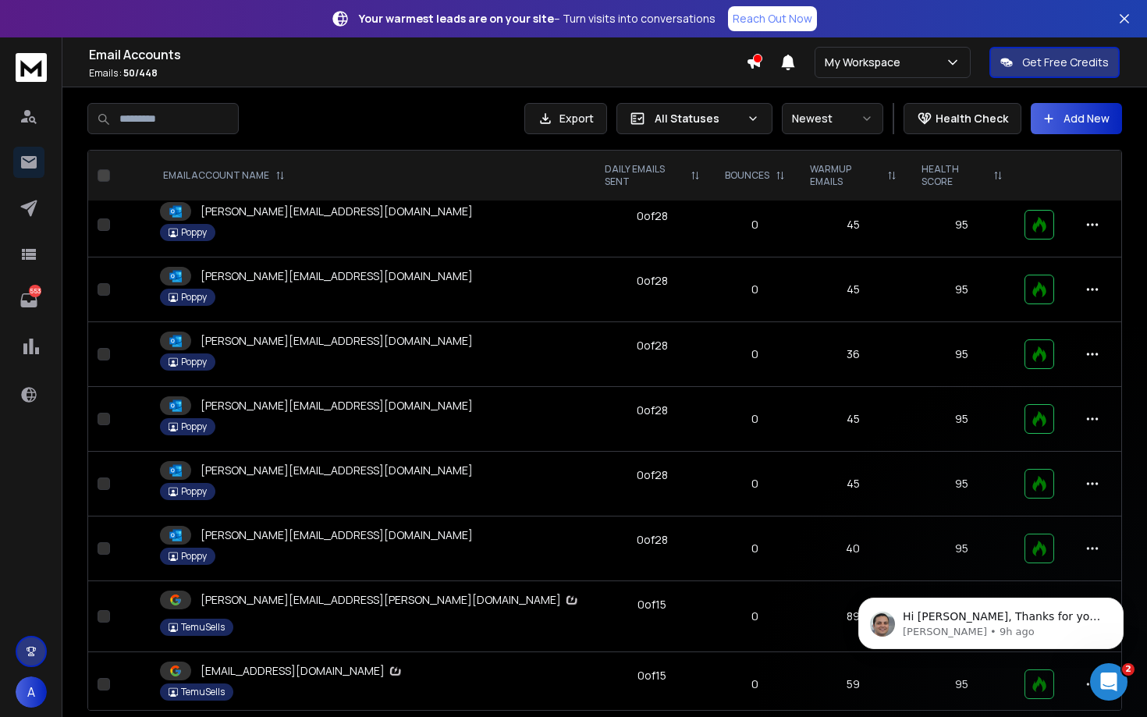
scroll to position [0, 0]
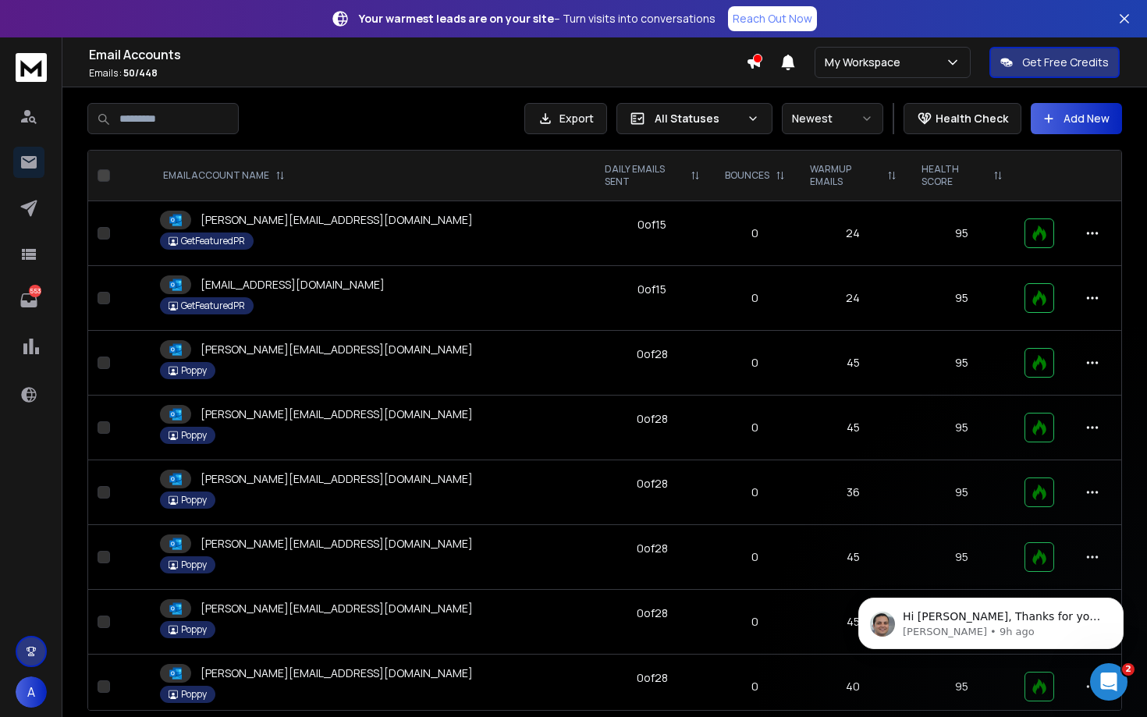
click at [335, 371] on div "Poppy" at bounding box center [371, 370] width 423 height 17
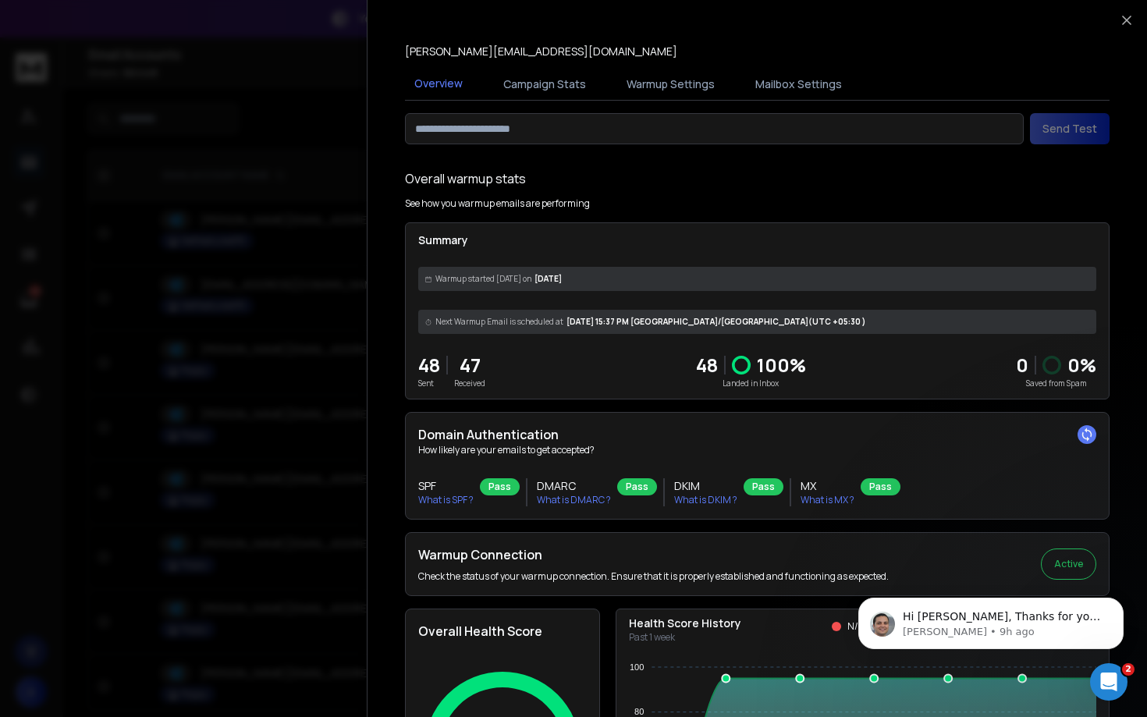
click at [517, 48] on p "[PERSON_NAME][EMAIL_ADDRESS][DOMAIN_NAME]" at bounding box center [541, 52] width 272 height 16
copy p "[PERSON_NAME][EMAIL_ADDRESS][DOMAIN_NAME]"
click at [284, 402] on div at bounding box center [573, 358] width 1147 height 717
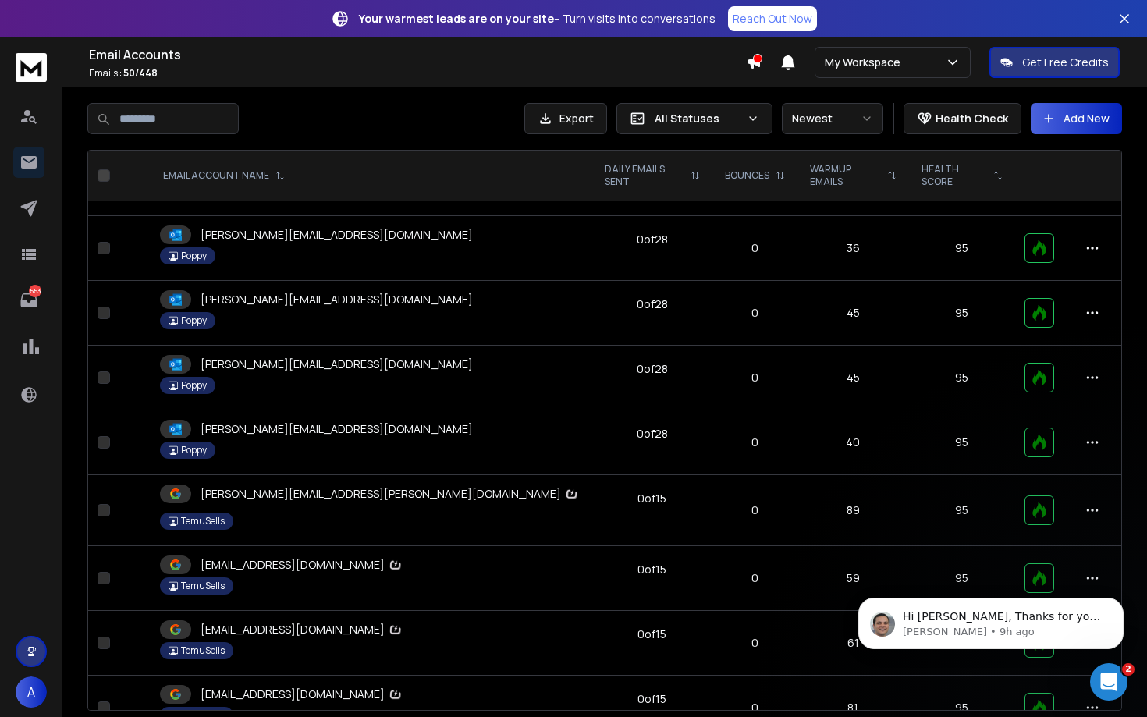
scroll to position [305, 0]
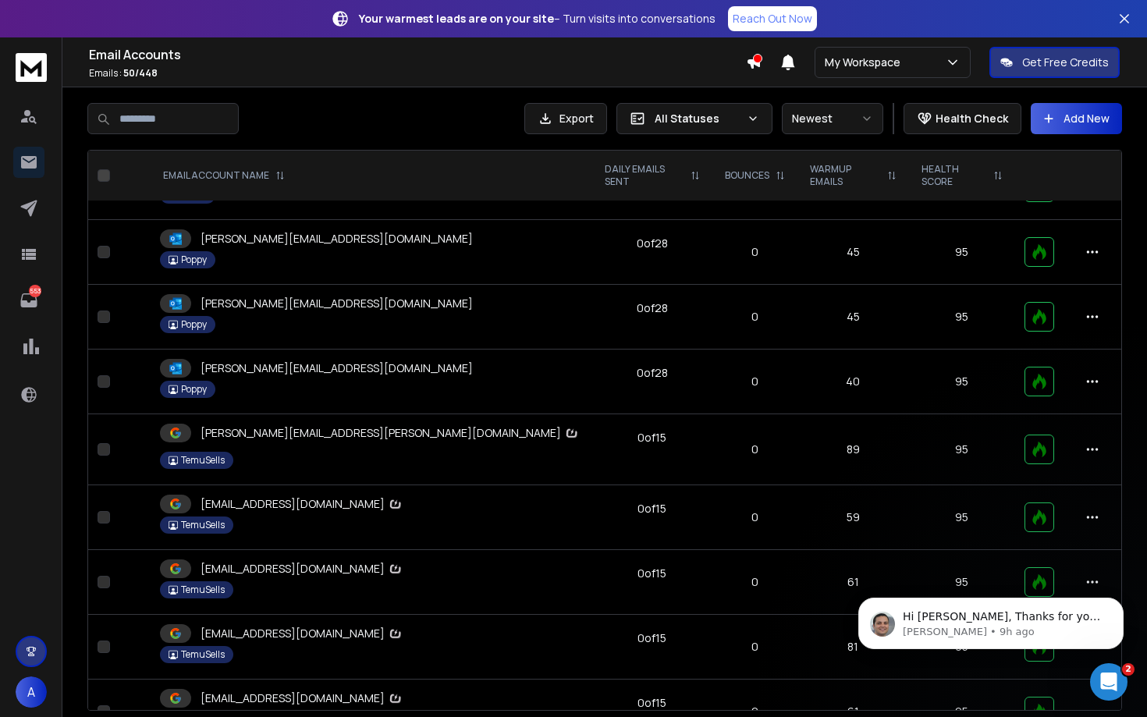
click at [347, 378] on td "[PERSON_NAME][EMAIL_ADDRESS][DOMAIN_NAME] Poppy" at bounding box center [372, 382] width 442 height 65
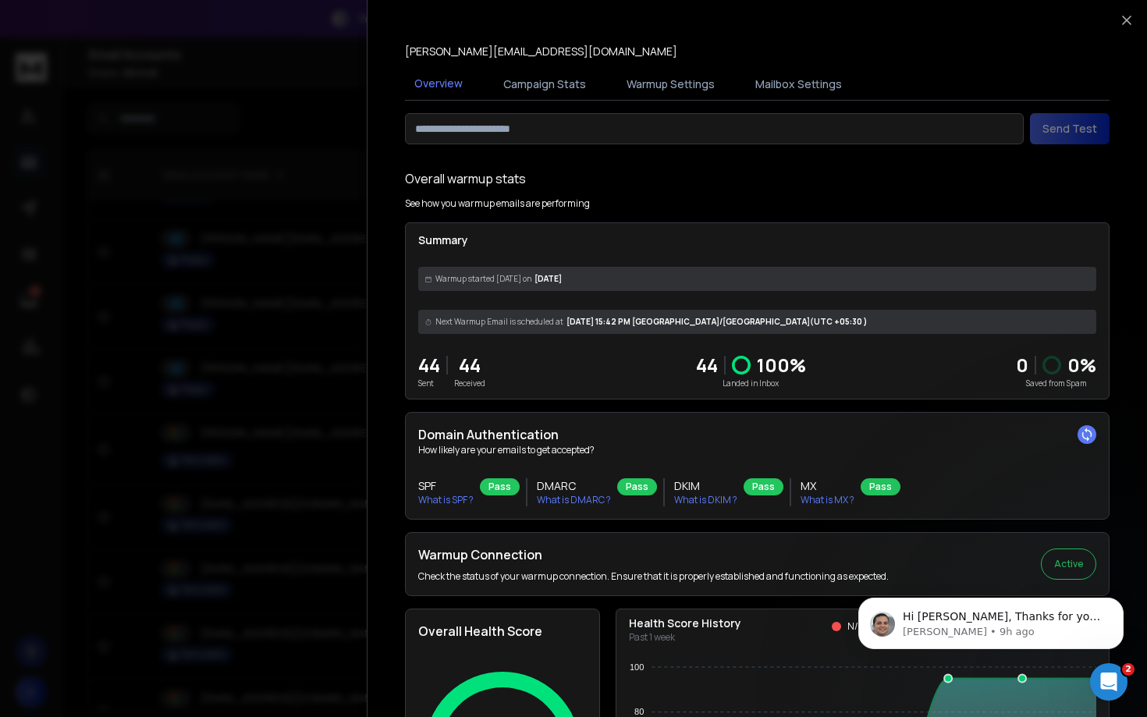
click at [280, 422] on div at bounding box center [573, 358] width 1147 height 717
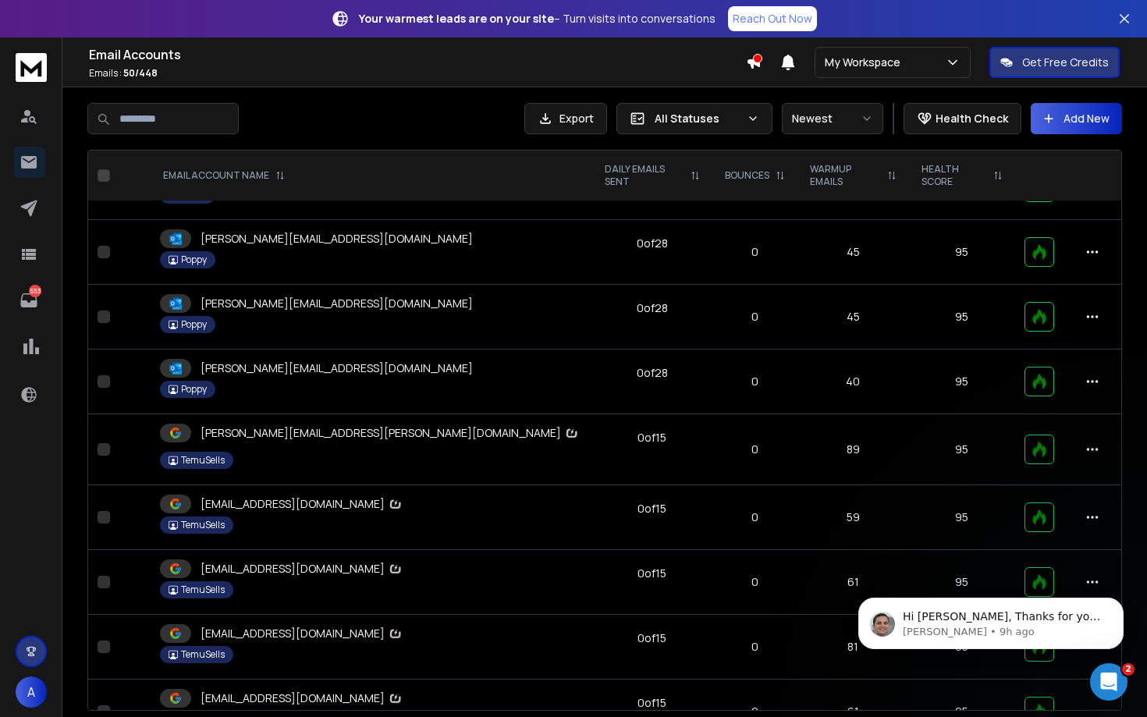
click at [329, 487] on td "[EMAIL_ADDRESS][DOMAIN_NAME] TemuSells" at bounding box center [372, 518] width 442 height 65
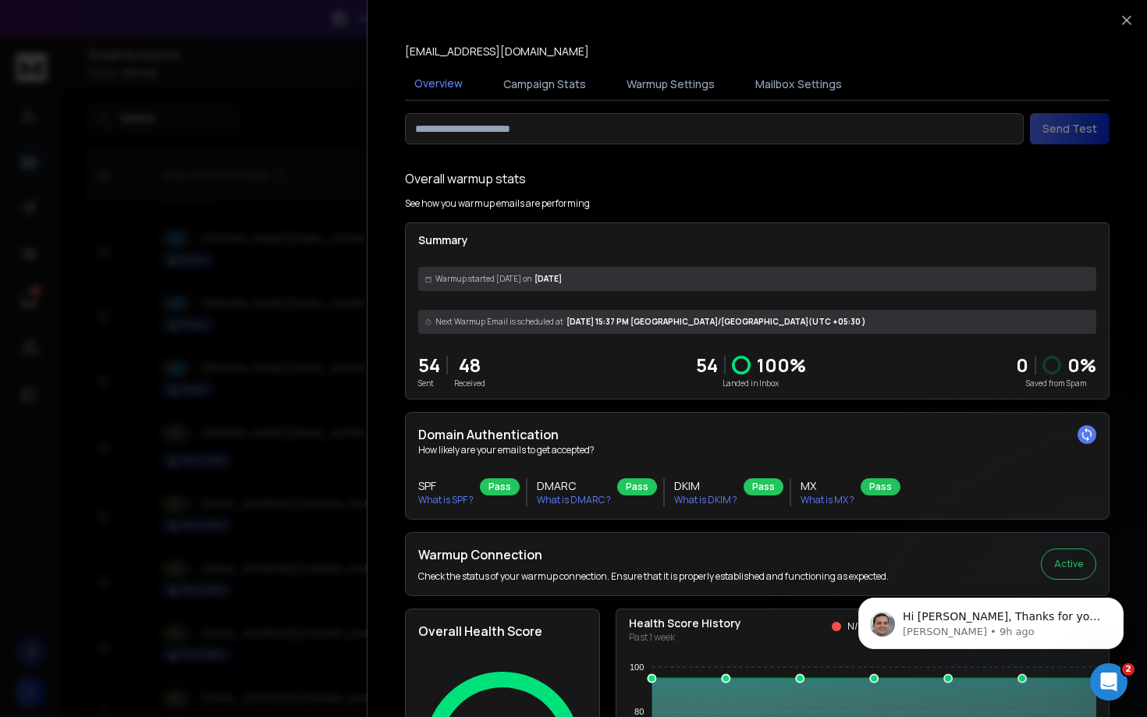
click at [301, 406] on div at bounding box center [573, 358] width 1147 height 717
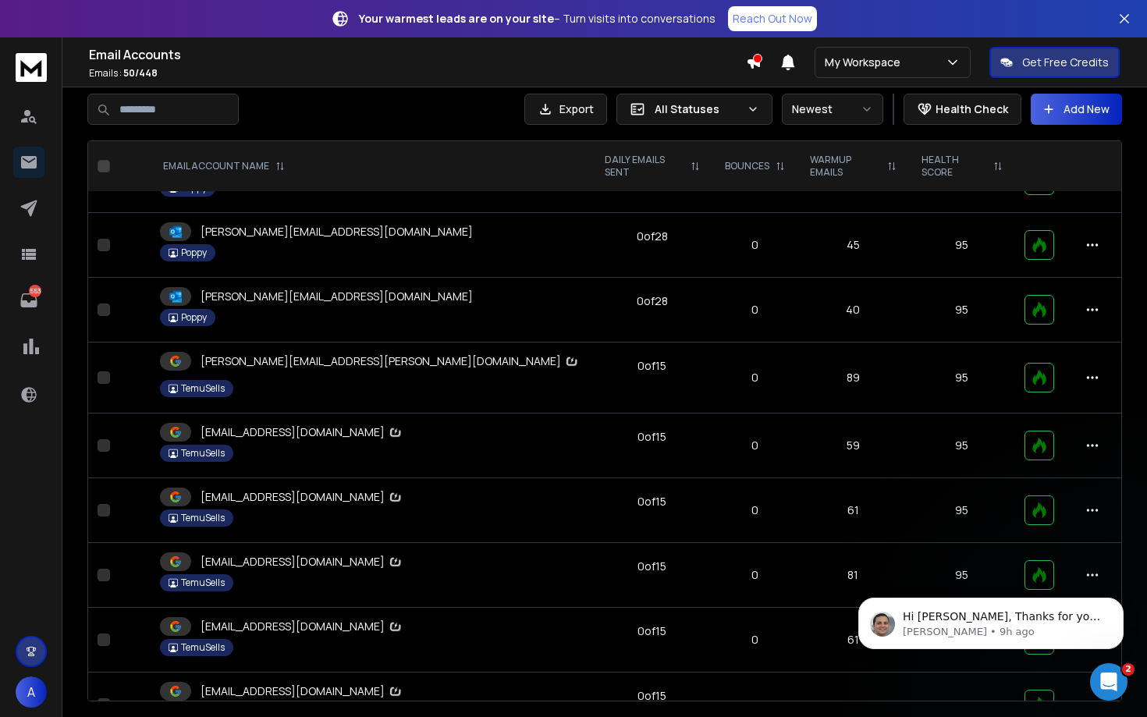
scroll to position [459, 0]
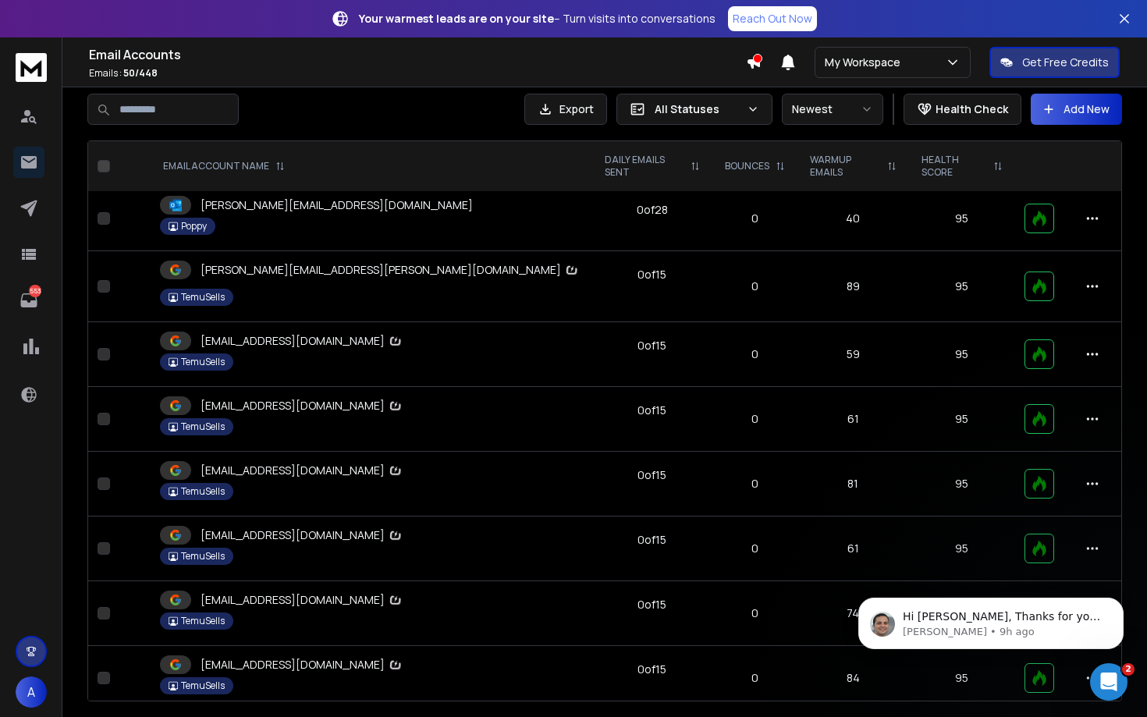
click at [348, 496] on td "[EMAIL_ADDRESS][DOMAIN_NAME] TemuSells" at bounding box center [372, 484] width 442 height 65
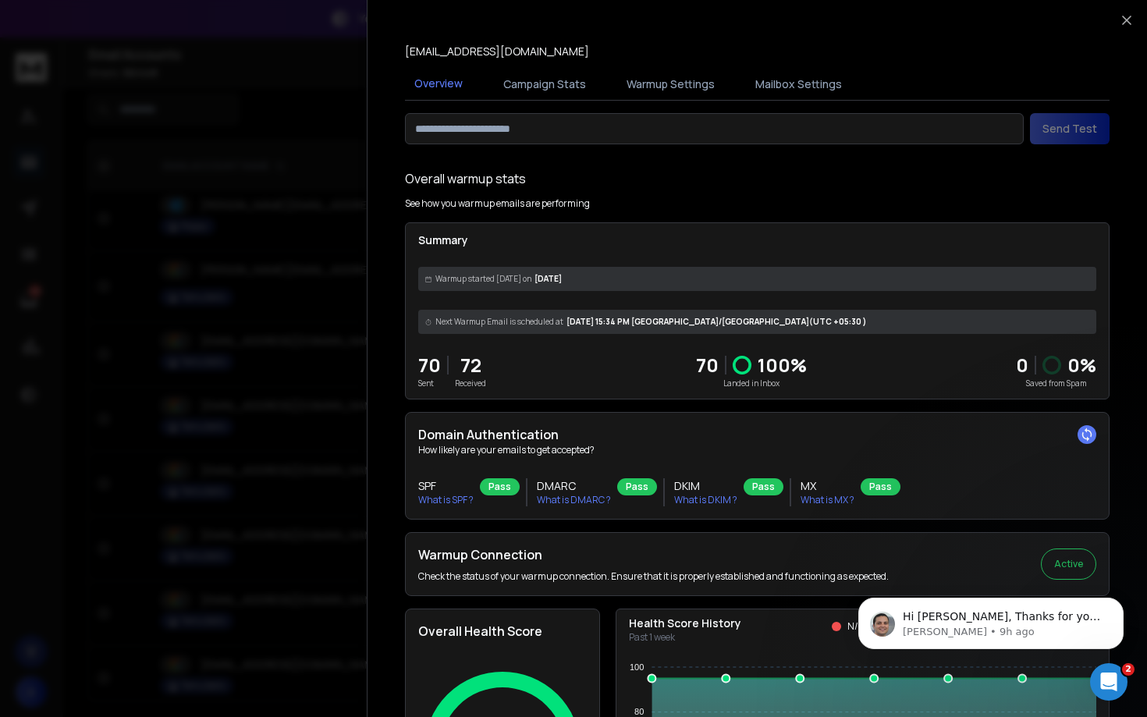
click at [277, 553] on div at bounding box center [573, 358] width 1147 height 717
